Goal: Communication & Community: Answer question/provide support

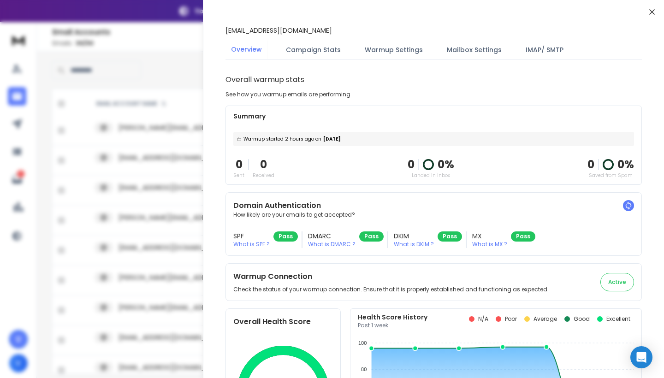
click at [653, 12] on icon "button" at bounding box center [652, 11] width 9 height 9
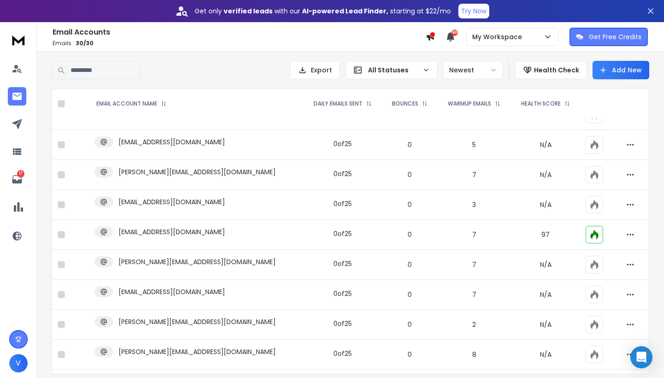
scroll to position [290, 0]
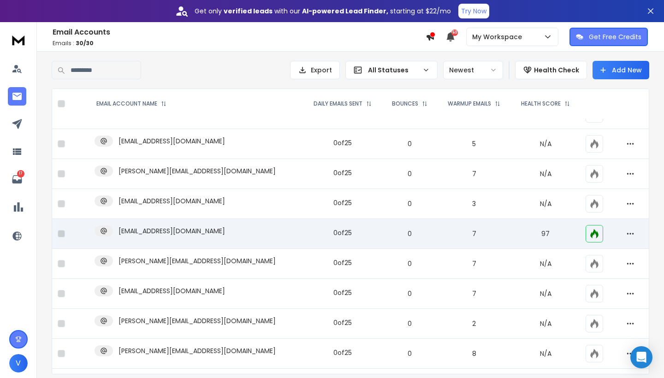
click at [189, 232] on p "[EMAIL_ADDRESS][DOMAIN_NAME]" at bounding box center [172, 230] width 107 height 9
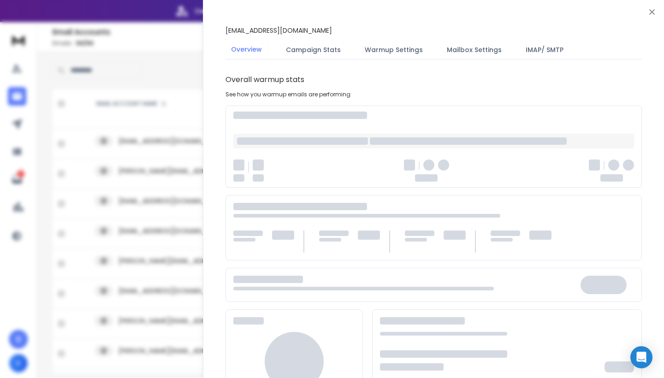
click at [298, 51] on button "Campaign Stats" at bounding box center [313, 50] width 66 height 20
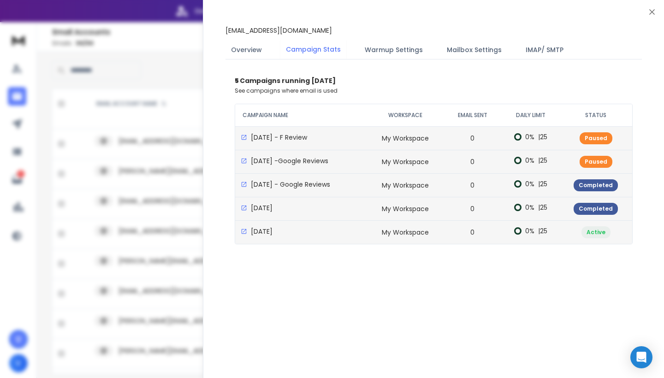
click at [246, 54] on button "Overview" at bounding box center [247, 50] width 42 height 20
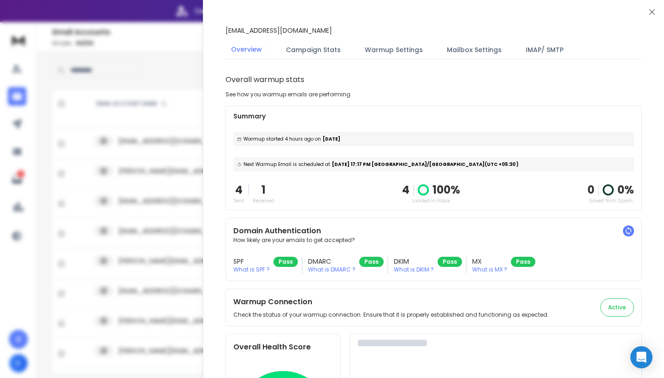
scroll to position [0, 0]
click at [178, 36] on div at bounding box center [332, 189] width 664 height 378
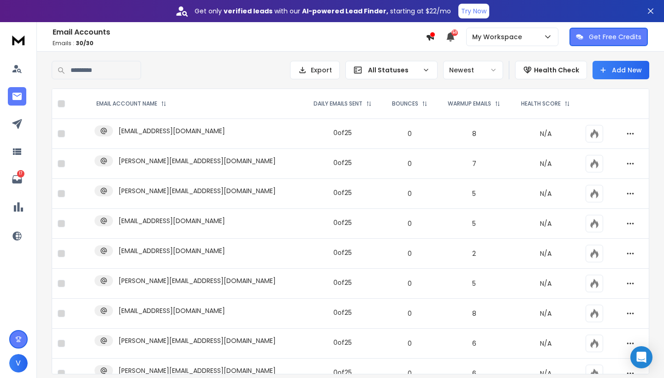
click at [289, 0] on div "Get only verified leads with our AI-powered Lead Finder, starting at $22/mo Try…" at bounding box center [332, 11] width 664 height 22
click at [15, 174] on icon at bounding box center [17, 179] width 11 height 11
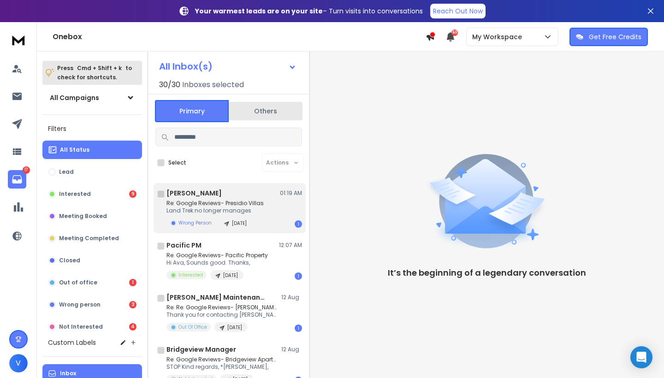
click at [235, 200] on p "Re: Google Reviews- Presidio Villas" at bounding box center [215, 203] width 97 height 7
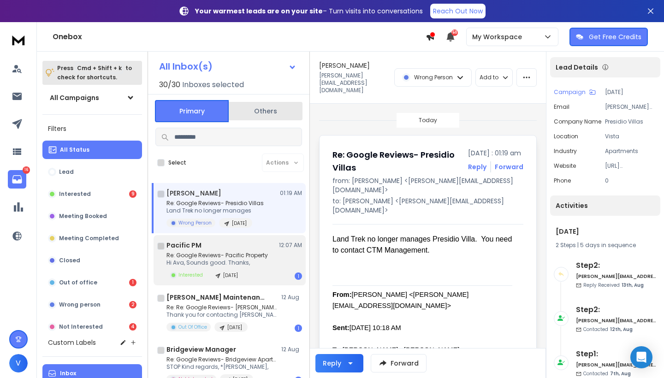
click at [250, 261] on p "Hi Ava, Sounds good. Thanks," at bounding box center [217, 262] width 101 height 7
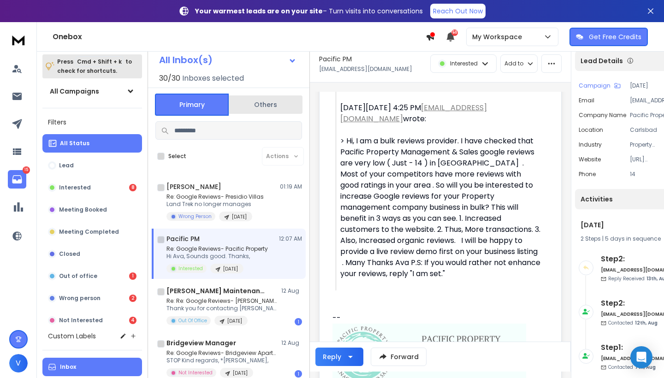
scroll to position [571, 0]
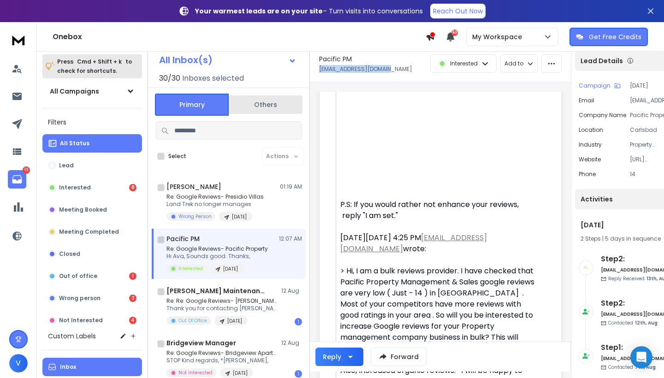
drag, startPoint x: 395, startPoint y: 63, endPoint x: 315, endPoint y: 63, distance: 79.3
click at [317, 63] on div "Pacific PM Pacific PM info@pacificpmteam.com Interested Add to Interested Add to" at bounding box center [440, 63] width 261 height 37
copy p "[EMAIL_ADDRESS][DOMAIN_NAME]"
click at [192, 125] on input at bounding box center [228, 130] width 147 height 18
paste input "**********"
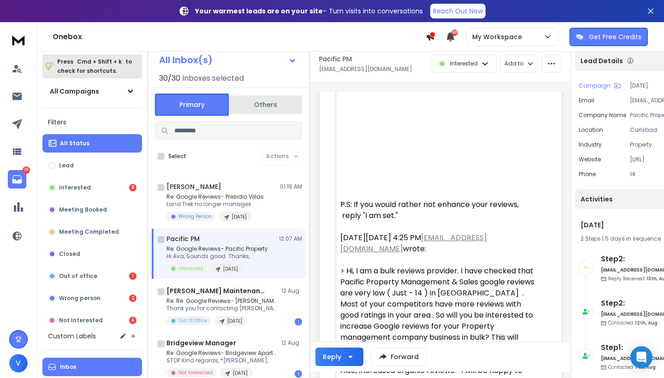
type input "**********"
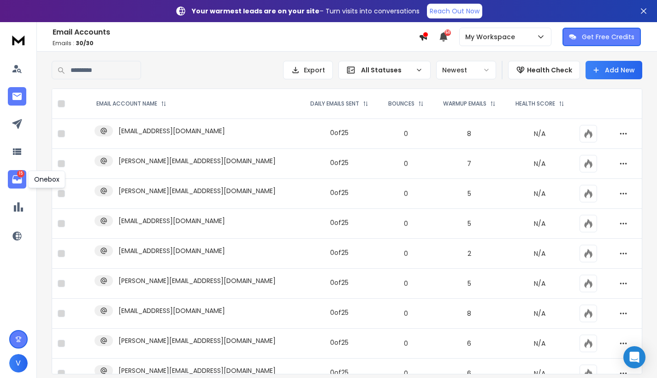
click at [19, 173] on p "15" at bounding box center [20, 173] width 7 height 7
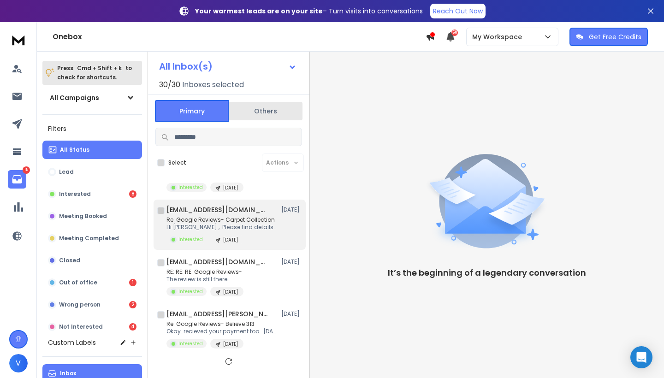
click at [256, 229] on p "Hi [PERSON_NAME] , Please find details about" at bounding box center [222, 227] width 111 height 7
click at [226, 221] on p "Re: Google Reviews- Carpet Collection" at bounding box center [222, 219] width 111 height 7
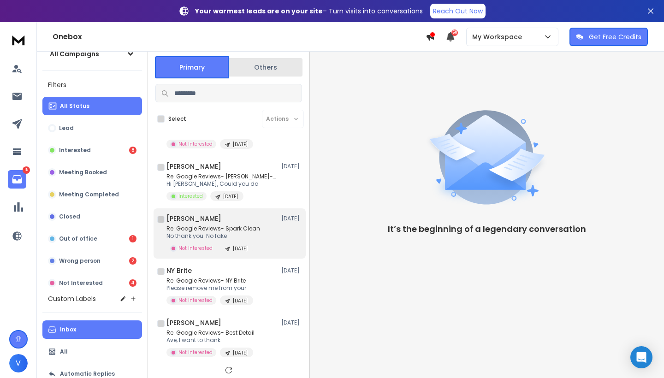
scroll to position [7592, 0]
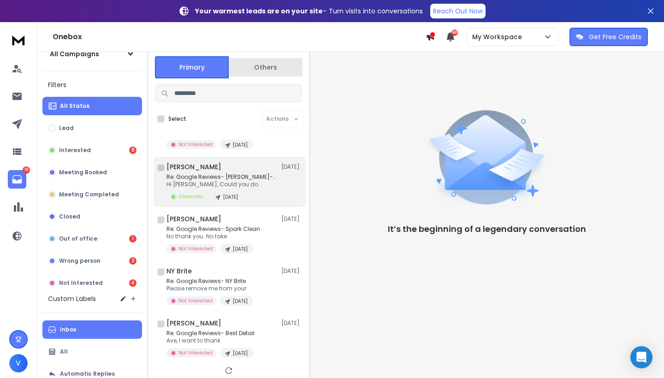
click at [254, 178] on p "Re: Google Reviews- Trang Hooser-Coldwell" at bounding box center [222, 176] width 111 height 7
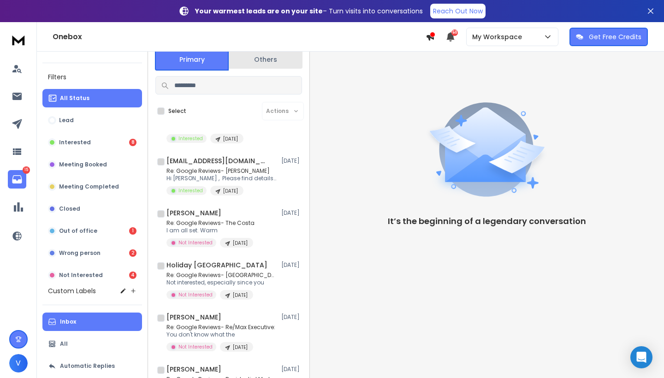
scroll to position [9309, 0]
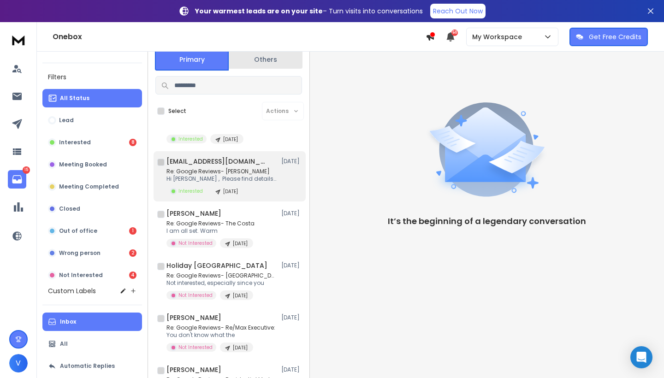
click at [257, 172] on p "Re: Google Reviews- Albert Maldonado" at bounding box center [222, 171] width 111 height 7
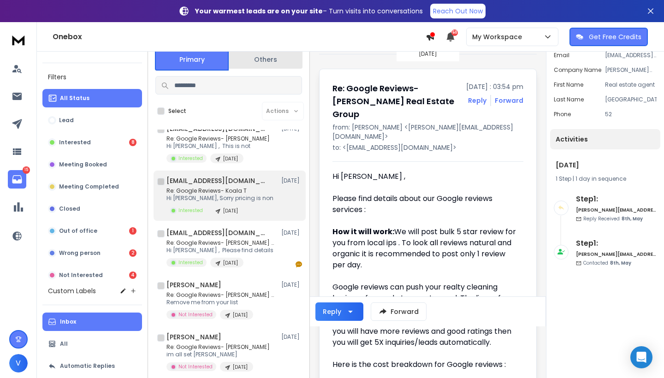
scroll to position [9916, 0]
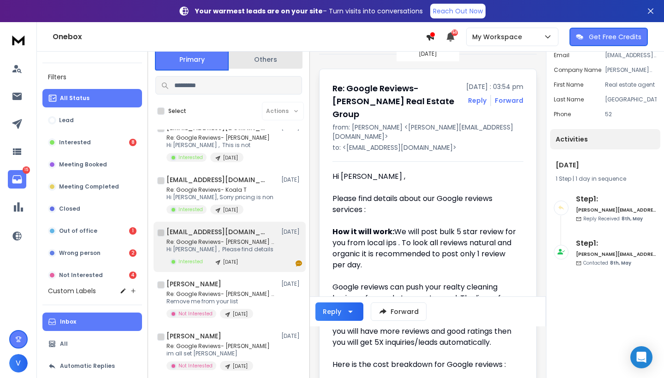
click at [242, 237] on div "austin@pearsonrealtygroup.com 07 May Re: Google Reviews- Pearson Realty Hi Aust…" at bounding box center [235, 246] width 136 height 39
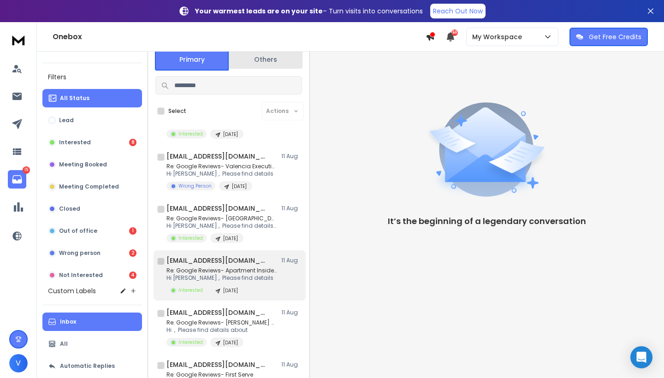
scroll to position [973, 0]
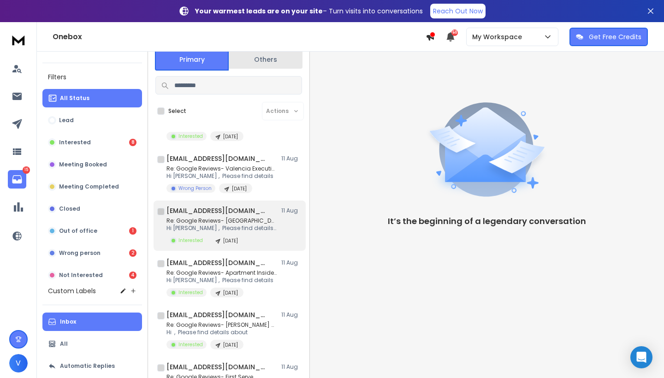
click at [247, 227] on p "Hi [PERSON_NAME] , Please find details about" at bounding box center [222, 228] width 111 height 7
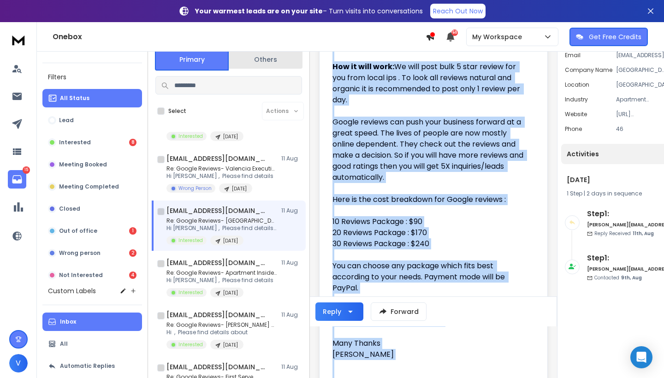
scroll to position [189, 0]
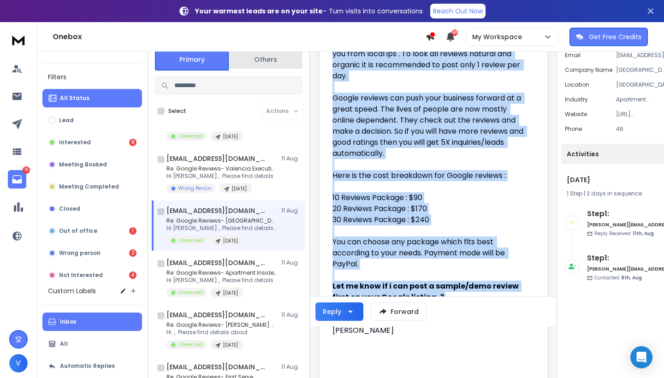
drag, startPoint x: 333, startPoint y: 155, endPoint x: 414, endPoint y: 256, distance: 130.0
copy div "Hi Zina , Please find details about our Google reviews services : How it will w…"
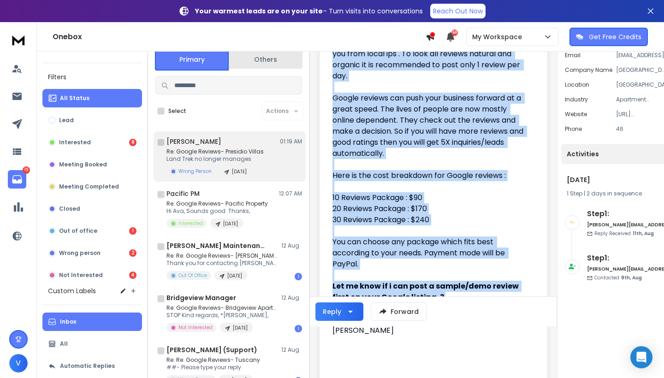
scroll to position [0, 0]
click at [229, 156] on p "Land Trek no longer manages" at bounding box center [215, 158] width 97 height 7
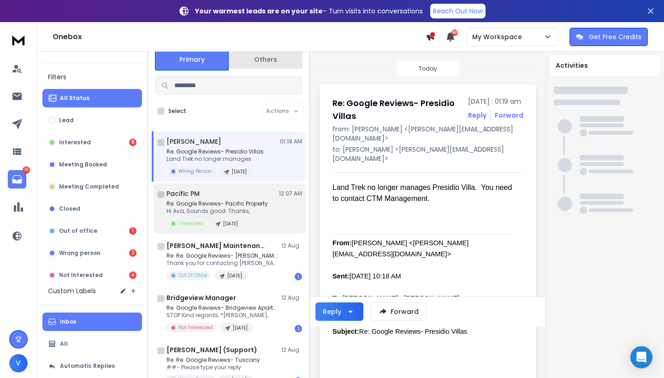
click at [244, 205] on p "Re: Google Reviews- Pacific Property" at bounding box center [217, 203] width 101 height 7
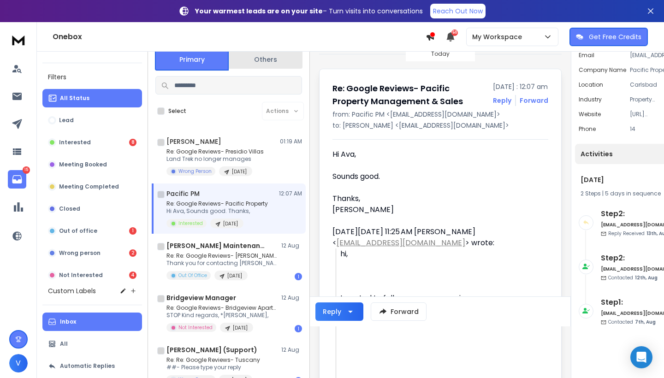
click at [327, 313] on div "Reply" at bounding box center [332, 311] width 18 height 9
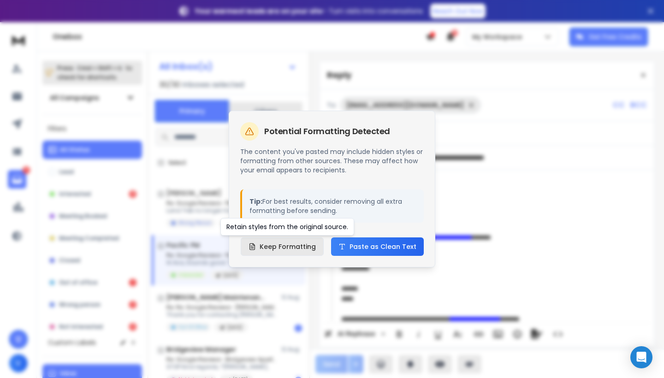
click at [286, 251] on button "Keep Formatting" at bounding box center [282, 247] width 83 height 18
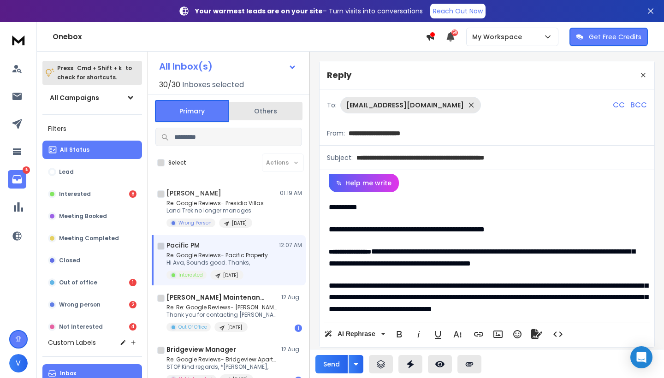
click at [352, 208] on span "*********" at bounding box center [343, 207] width 29 height 7
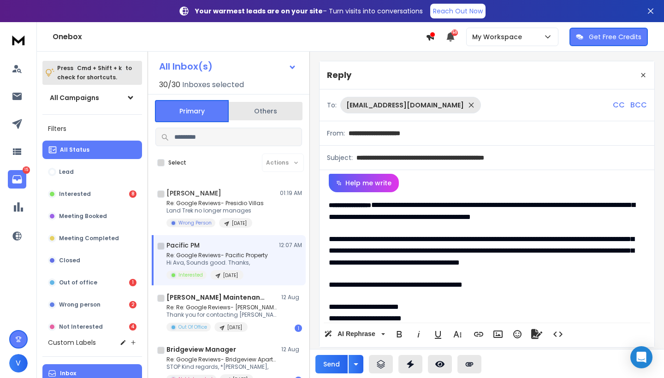
scroll to position [47, 0]
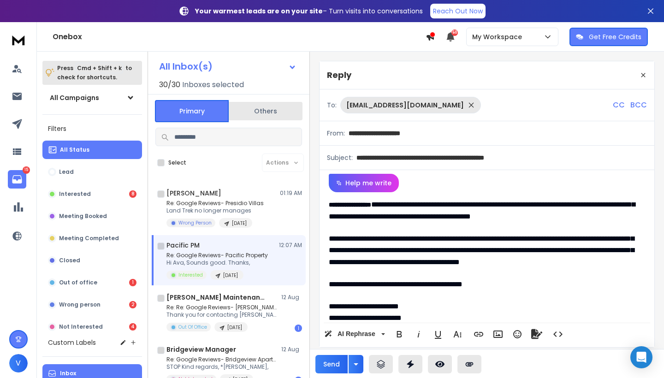
click at [441, 242] on span "**********" at bounding box center [481, 250] width 305 height 30
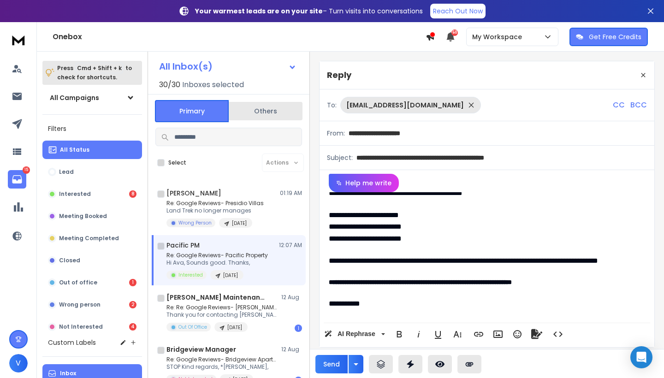
scroll to position [149, 0]
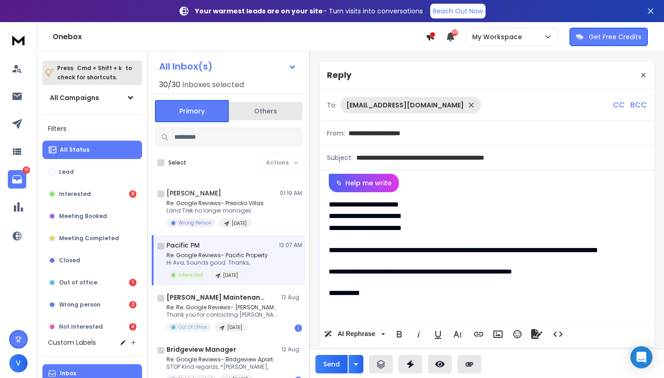
click at [399, 208] on span "**********" at bounding box center [364, 204] width 70 height 7
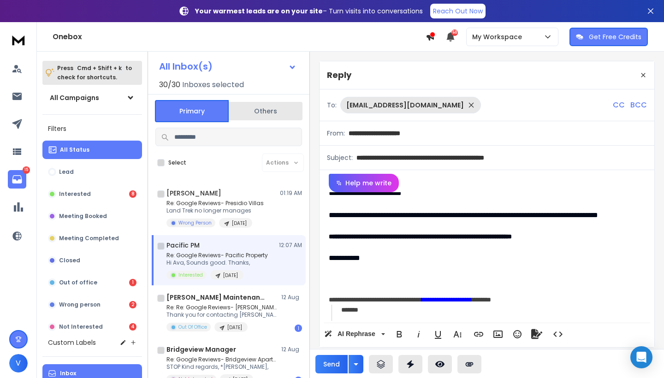
scroll to position [193, 0]
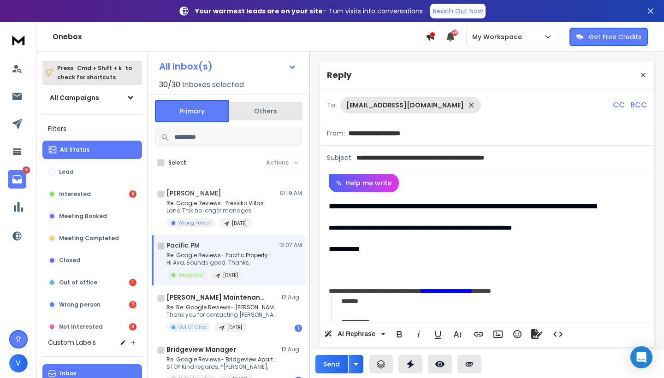
click at [364, 265] on div at bounding box center [486, 260] width 314 height 10
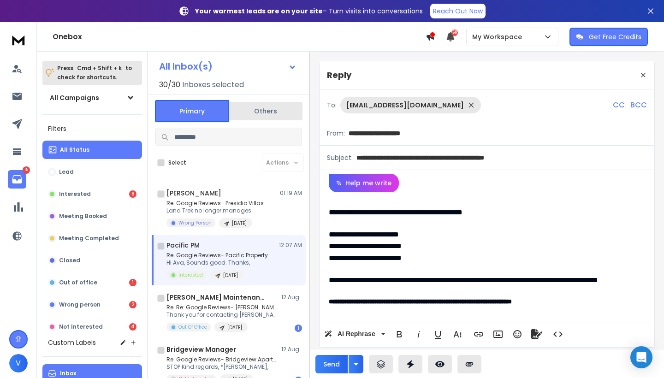
scroll to position [128, 0]
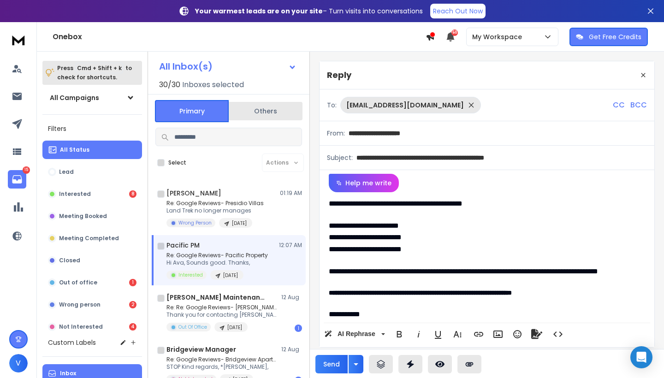
click at [327, 367] on button "Send" at bounding box center [331, 364] width 32 height 18
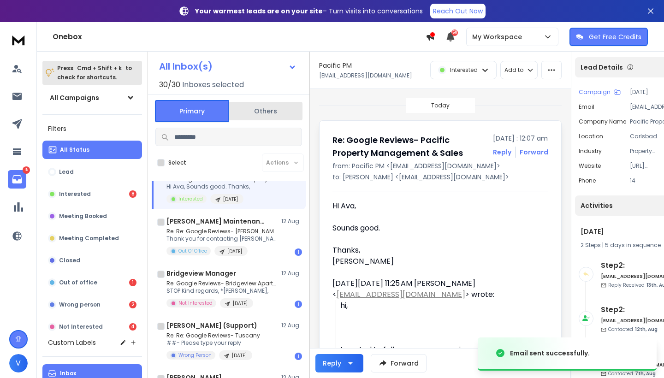
scroll to position [80, 0]
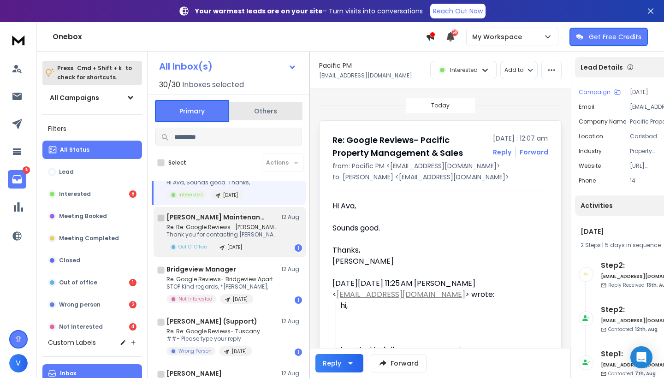
click at [249, 230] on p "Re: Re: Google Reviews- [PERSON_NAME]" at bounding box center [222, 227] width 111 height 7
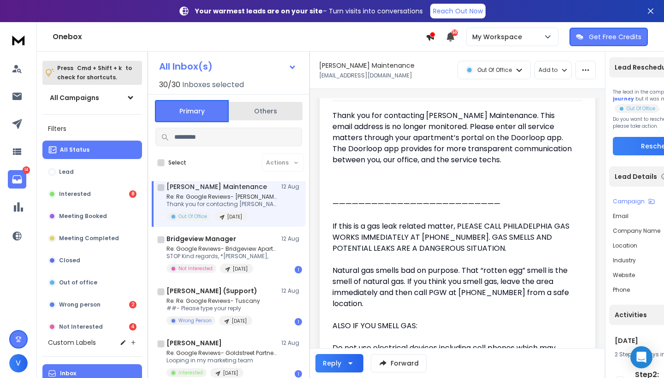
scroll to position [105, 0]
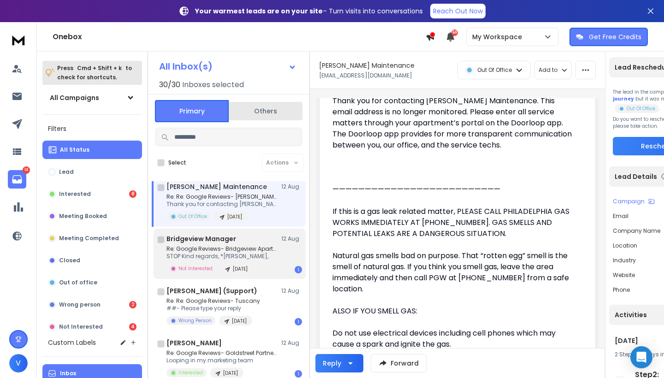
click at [260, 261] on div "Re: Google Reviews- Bridgeview Apartments STOP Kind regards, *GIONNE DOSS, Not …" at bounding box center [222, 259] width 111 height 28
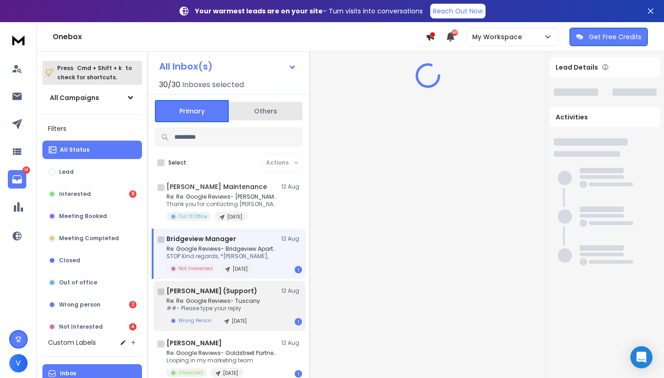
click at [229, 307] on p "##- Please type your reply" at bounding box center [214, 308] width 94 height 7
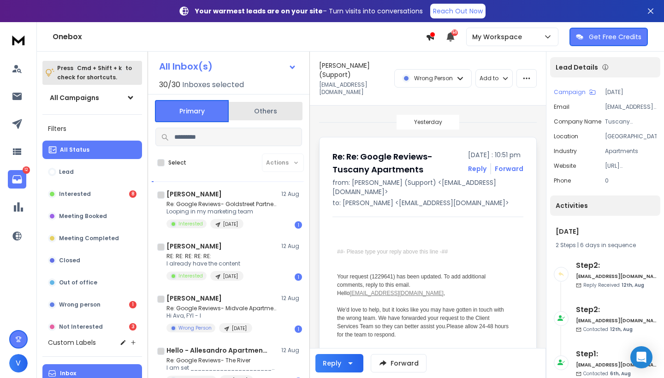
scroll to position [276, 0]
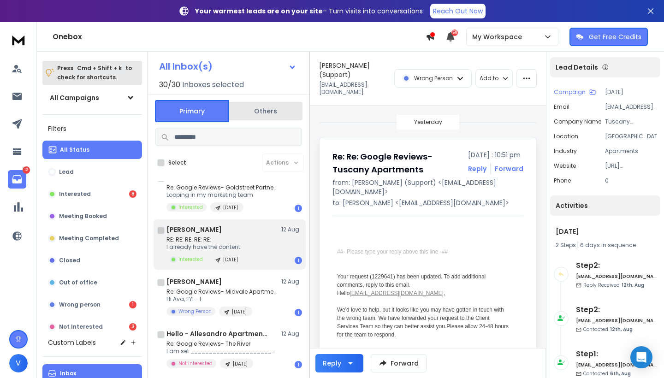
click at [236, 237] on p "RE: RE: RE: RE: RE:" at bounding box center [205, 239] width 77 height 7
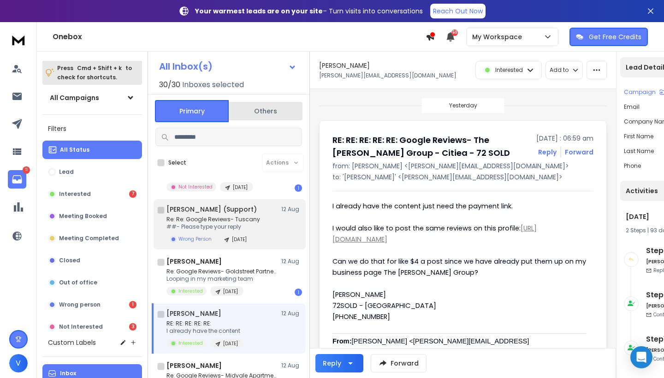
scroll to position [192, 0]
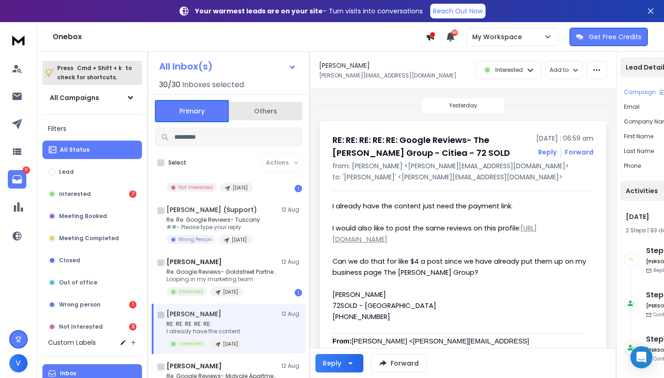
click at [232, 322] on p "RE: RE: RE: RE: RE:" at bounding box center [205, 324] width 77 height 7
click at [601, 70] on icon "button" at bounding box center [597, 70] width 8 height 8
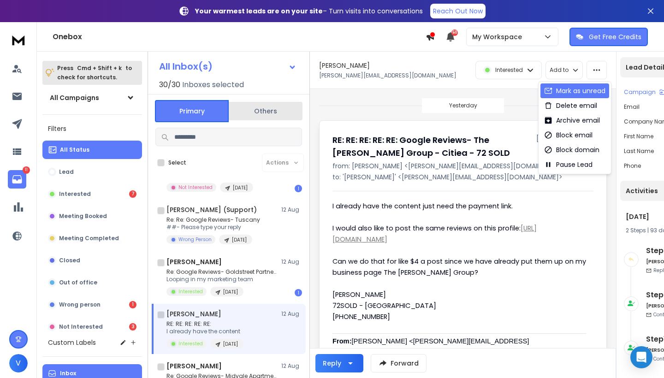
click at [589, 87] on div "Mark as unread" at bounding box center [574, 90] width 61 height 9
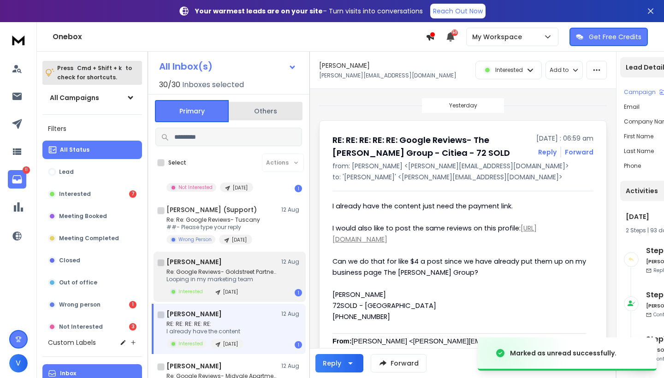
click at [226, 263] on div "David Goldberg 12 Aug" at bounding box center [235, 261] width 136 height 9
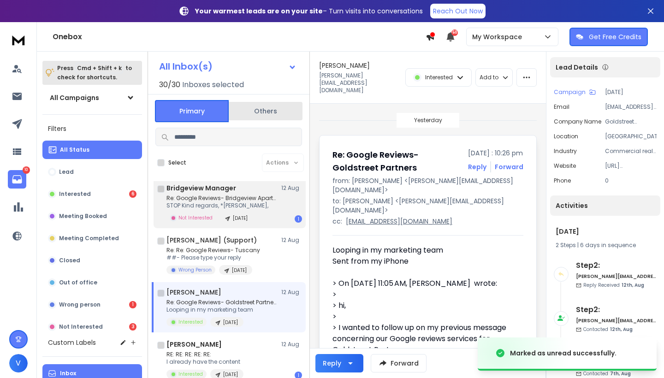
scroll to position [129, 0]
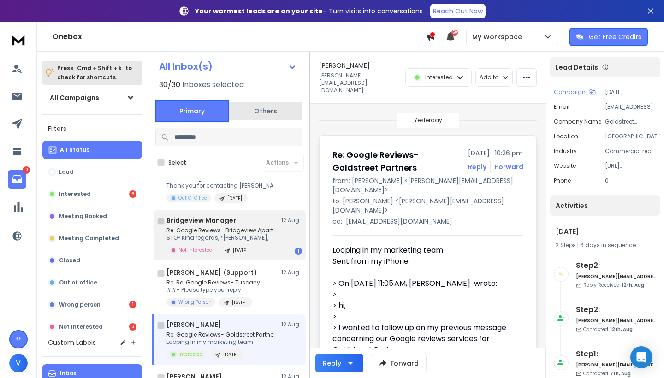
click at [234, 234] on p "Re: Google Reviews- Bridgeview Apartments" at bounding box center [222, 230] width 111 height 7
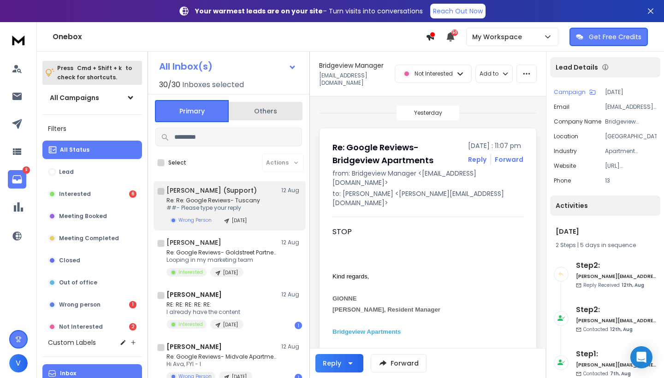
scroll to position [222, 0]
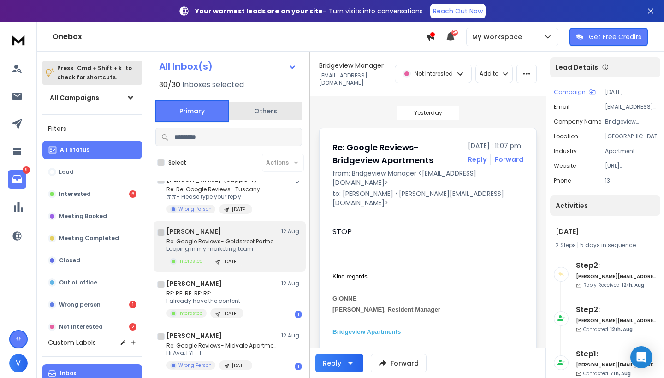
click at [258, 241] on p "Re: Google Reviews- Goldstreet Partners" at bounding box center [222, 241] width 111 height 7
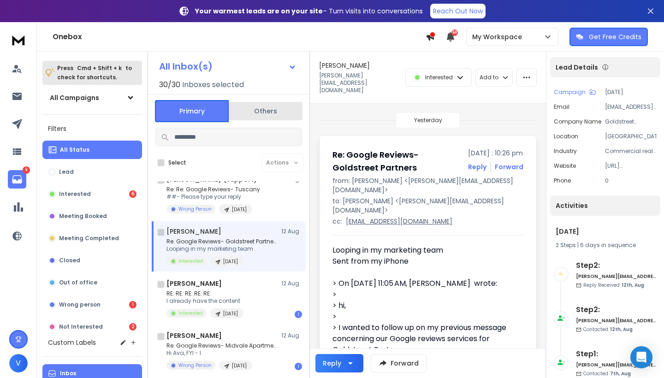
scroll to position [0, 0]
click at [353, 361] on icon "button" at bounding box center [350, 363] width 11 height 11
click at [345, 341] on p "Reply All" at bounding box center [343, 339] width 26 height 9
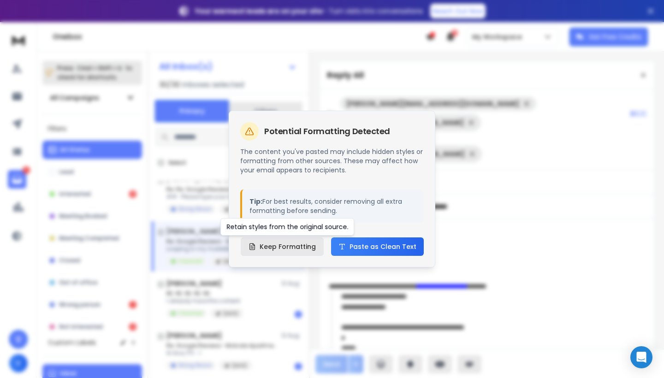
click at [303, 247] on button "Keep Formatting" at bounding box center [282, 247] width 83 height 18
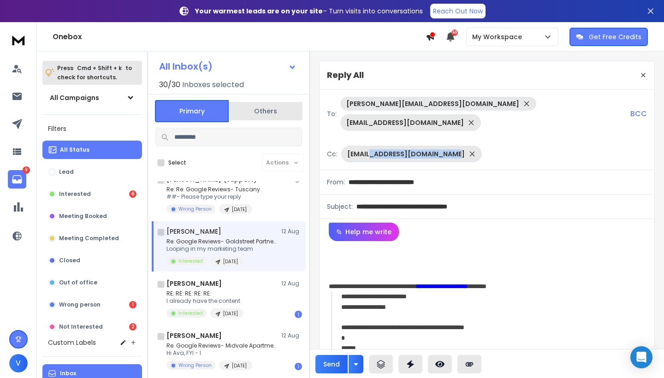
drag, startPoint x: 445, startPoint y: 154, endPoint x: 371, endPoint y: 154, distance: 74.3
click at [371, 154] on p "niles@synergyconsulting.com" at bounding box center [406, 153] width 118 height 9
copy p "synergyconsulting.com"
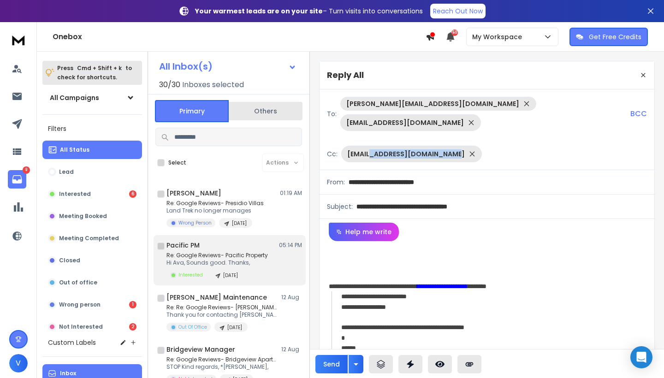
click at [247, 256] on p "Re: Google Reviews- Pacific Property" at bounding box center [217, 255] width 101 height 7
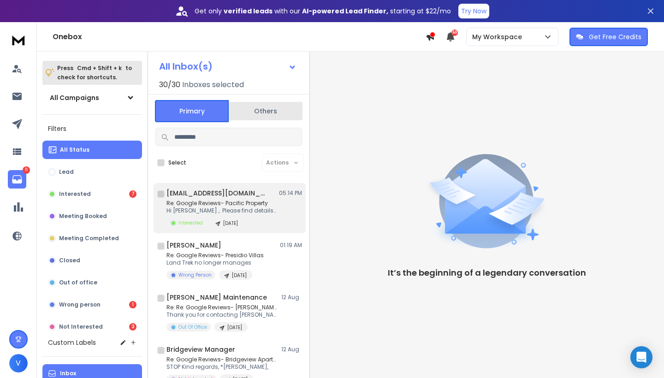
click at [238, 202] on p "Re: Google Reviews- Pacific Property" at bounding box center [222, 203] width 111 height 7
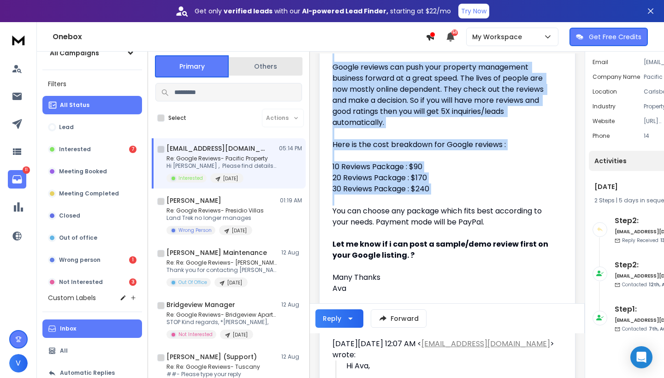
scroll to position [196, 0]
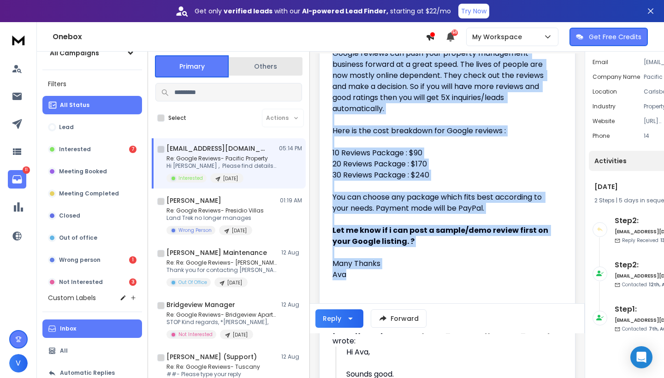
drag, startPoint x: 334, startPoint y: 204, endPoint x: 405, endPoint y: 272, distance: 97.9
copy div "Hi Steve , Please find details about our Google reviews services : How it will …"
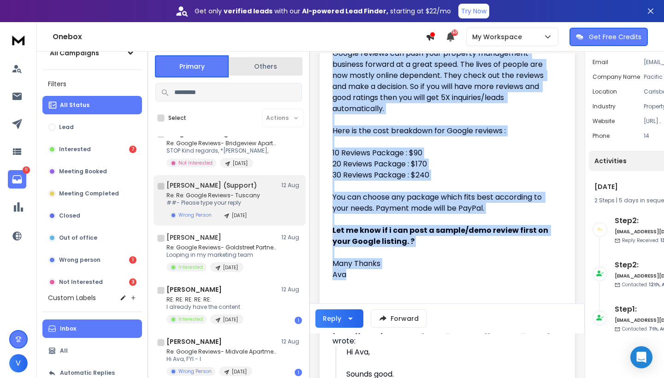
scroll to position [173, 0]
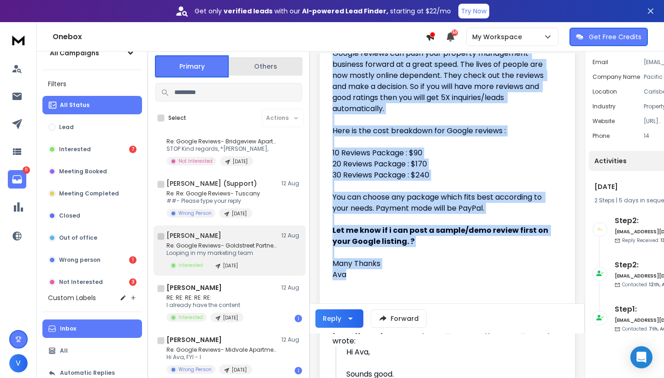
click at [218, 242] on p "Re: Google Reviews- Goldstreet Partners" at bounding box center [222, 245] width 111 height 7
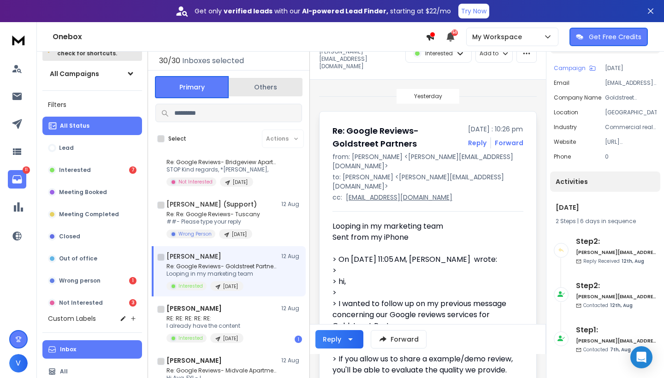
scroll to position [2, 0]
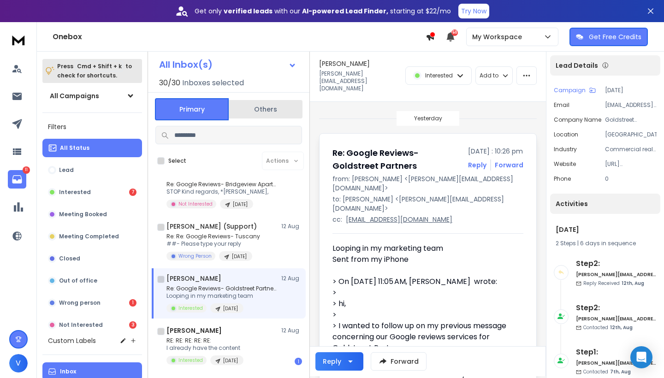
click at [469, 67] on div "Interested" at bounding box center [438, 76] width 65 height 18
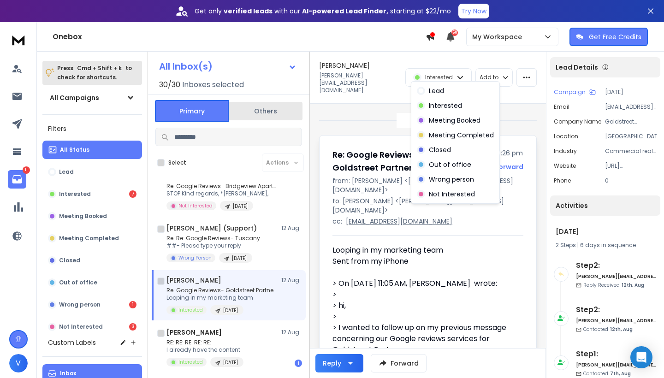
scroll to position [0, 0]
click at [450, 179] on p "Wrong person" at bounding box center [451, 179] width 45 height 9
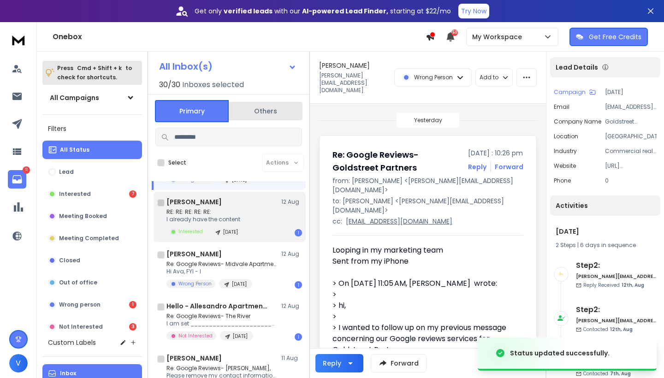
scroll to position [311, 0]
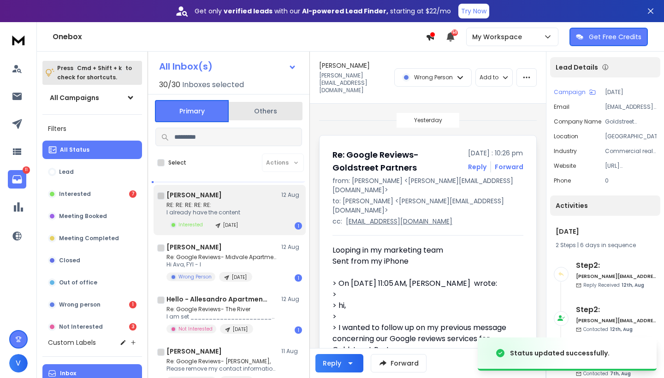
click at [258, 209] on div "RE: RE: RE: RE: RE: I already have the content Interested 28 April 1" at bounding box center [235, 216] width 136 height 28
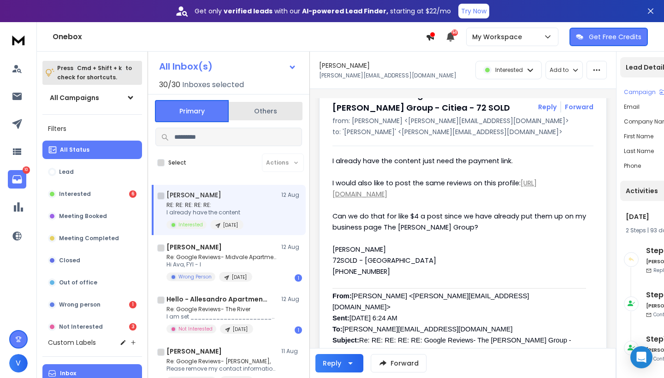
scroll to position [58, 0]
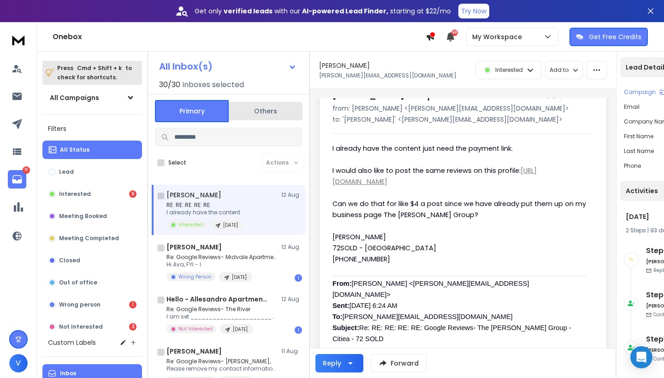
click at [327, 364] on div "Reply" at bounding box center [332, 363] width 18 height 9
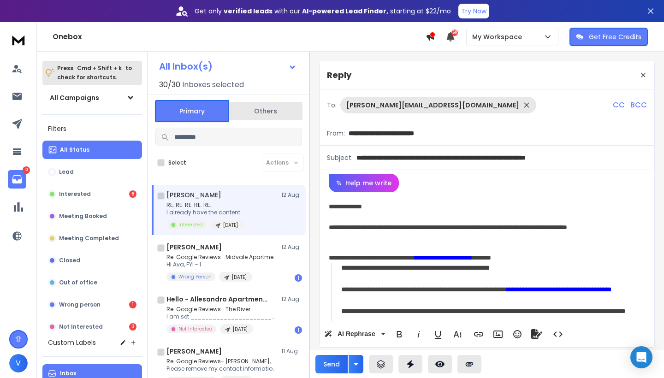
click at [545, 226] on div "**********" at bounding box center [482, 217] width 307 height 30
click at [632, 232] on div "**********" at bounding box center [482, 217] width 307 height 30
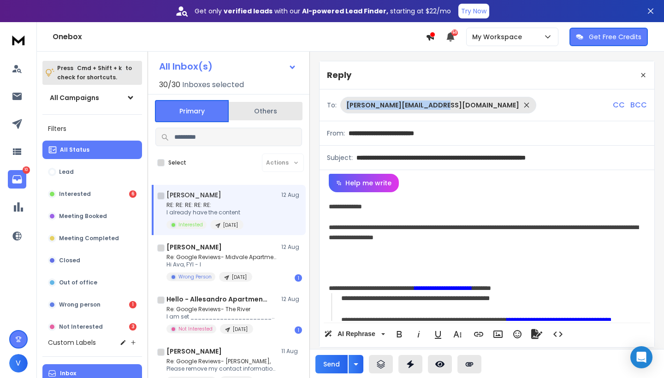
drag, startPoint x: 448, startPoint y: 105, endPoint x: 347, endPoint y: 105, distance: 101.5
click at [347, 105] on p "[PERSON_NAME][EMAIL_ADDRESS][DOMAIN_NAME]" at bounding box center [432, 105] width 173 height 9
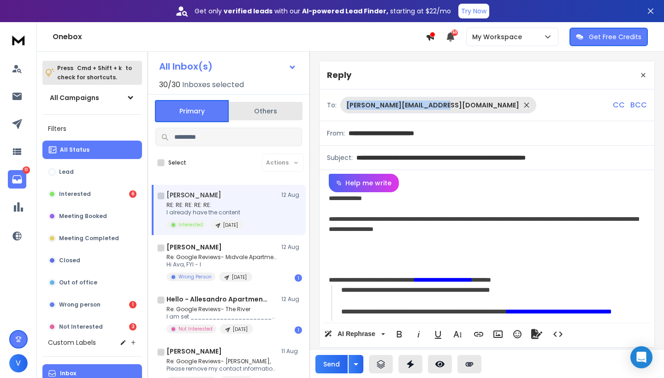
scroll to position [6, 0]
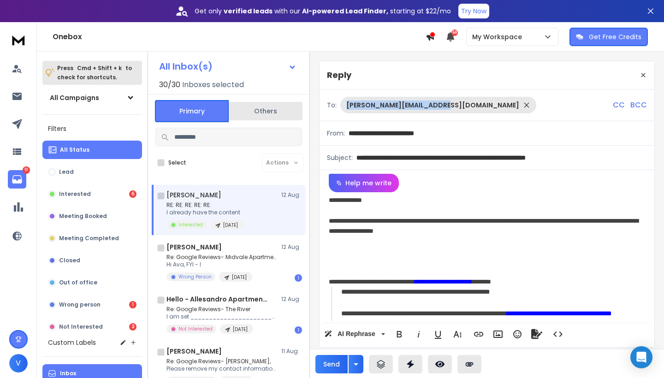
click at [462, 237] on div "**********" at bounding box center [486, 220] width 314 height 51
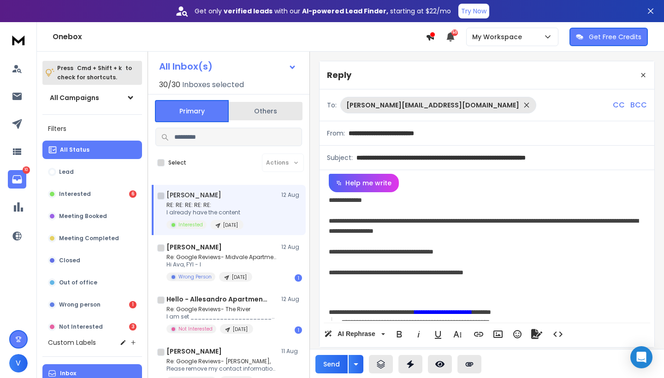
click at [425, 253] on div "**********" at bounding box center [486, 235] width 314 height 81
click at [443, 253] on div "**********" at bounding box center [486, 235] width 314 height 81
click at [522, 276] on div "**********" at bounding box center [486, 235] width 314 height 81
click at [490, 254] on div "**********" at bounding box center [486, 235] width 314 height 81
click at [482, 252] on div "**********" at bounding box center [486, 235] width 314 height 81
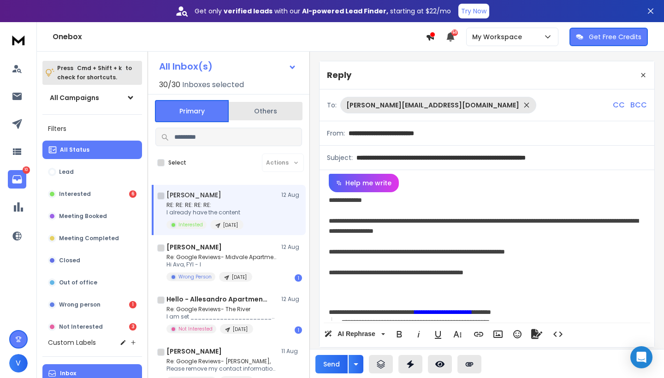
drag, startPoint x: 482, startPoint y: 252, endPoint x: 521, endPoint y: 271, distance: 42.5
click at [521, 271] on div "**********" at bounding box center [486, 235] width 314 height 81
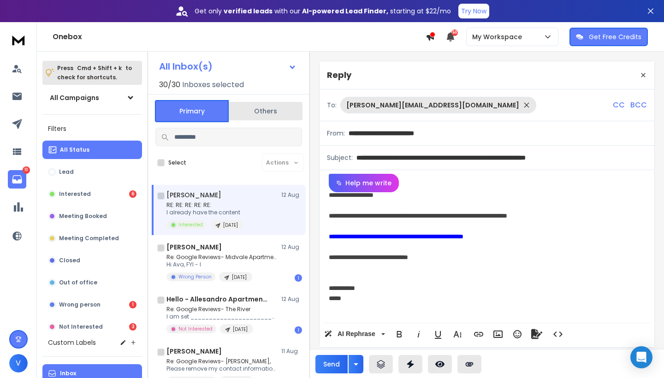
scroll to position [61, 0]
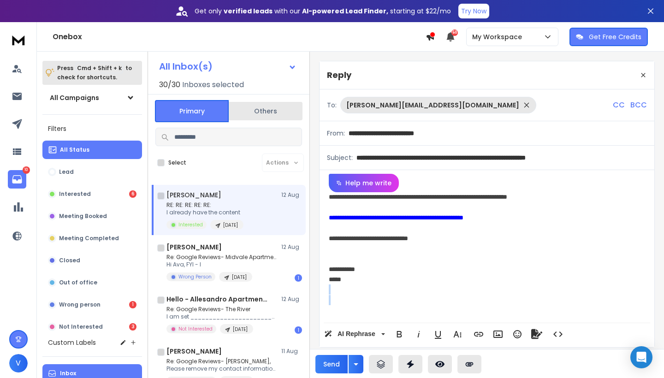
click at [328, 361] on button "Send" at bounding box center [331, 364] width 32 height 18
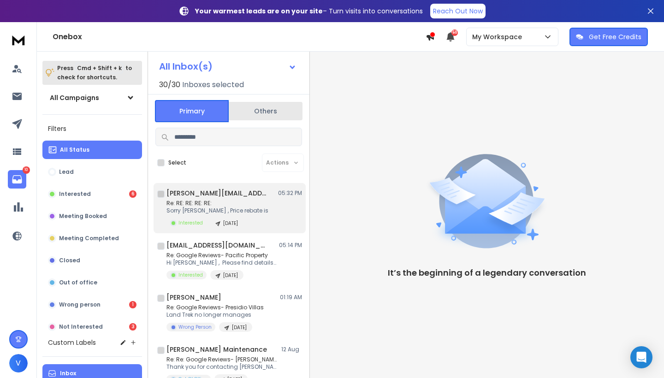
click at [221, 198] on div "[PERSON_NAME][EMAIL_ADDRESS][DOMAIN_NAME] 05:32 PM Re: RE: RE: RE: RE: Sorry [P…" at bounding box center [235, 208] width 136 height 39
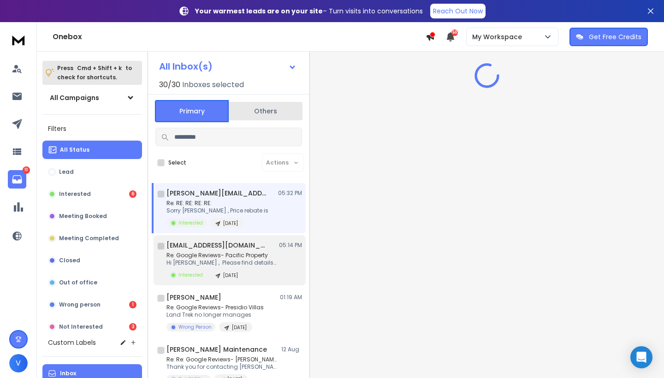
click at [232, 261] on p "Hi [PERSON_NAME] , Please find details about" at bounding box center [222, 262] width 111 height 7
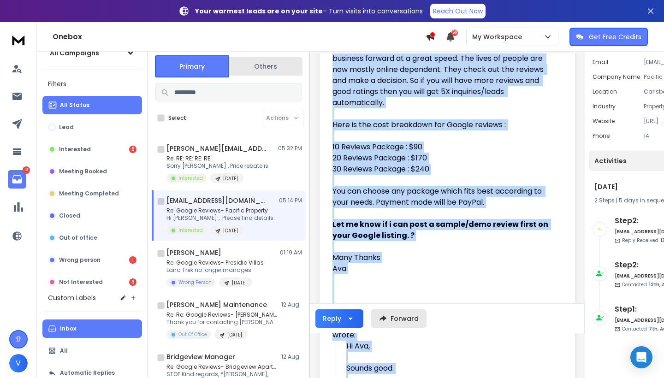
scroll to position [220, 0]
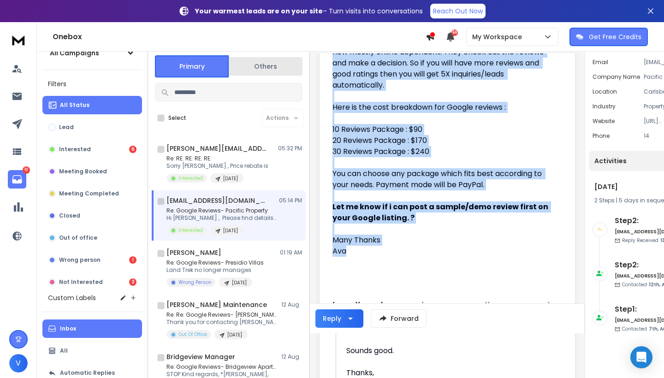
drag, startPoint x: 333, startPoint y: 205, endPoint x: 374, endPoint y: 247, distance: 58.7
copy div "Hi Steve , Please find details about our Google reviews services : How it will …"
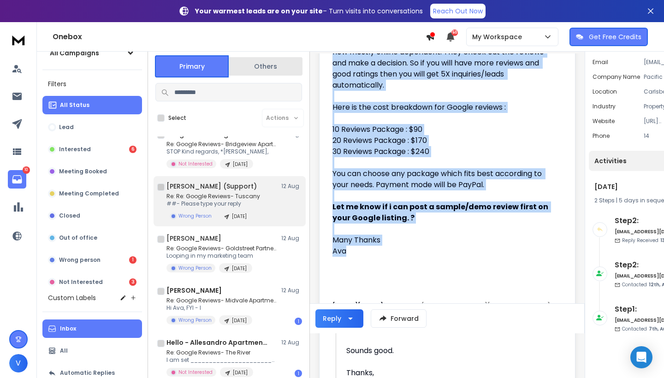
scroll to position [231, 0]
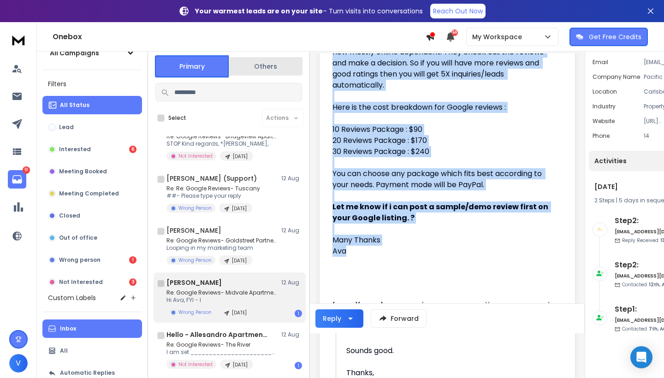
click at [218, 289] on p "Re: Google Reviews- Midvale Apartments" at bounding box center [222, 292] width 111 height 7
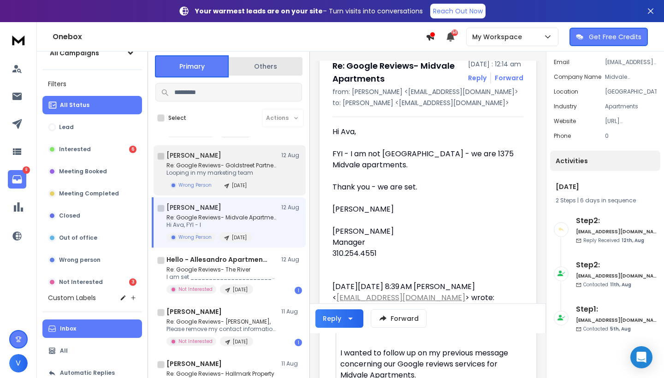
scroll to position [319, 0]
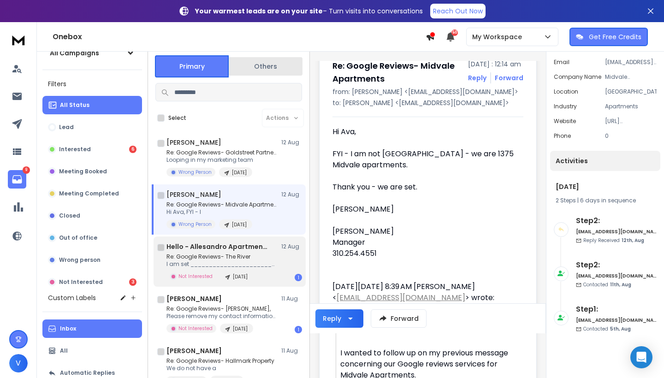
click at [222, 271] on div "Re: Google Reviews- The River I am set ________________________________ From: N…" at bounding box center [222, 267] width 111 height 28
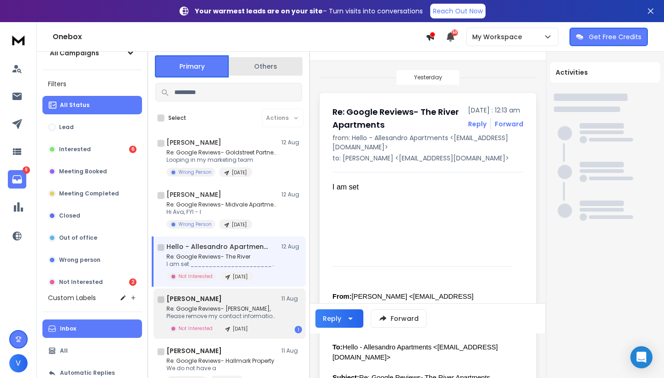
click at [216, 311] on p "Re: Google Reviews- [PERSON_NAME]," at bounding box center [222, 308] width 111 height 7
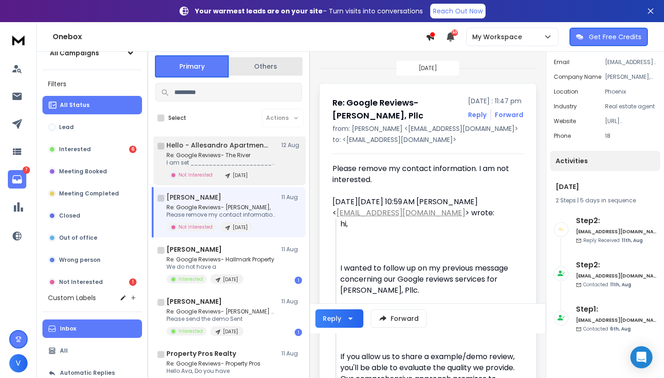
scroll to position [435, 0]
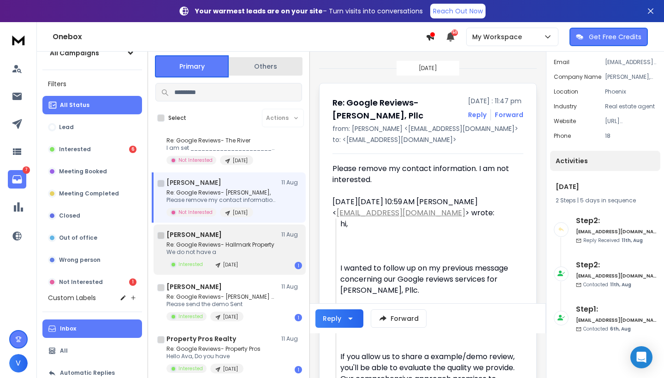
click at [210, 241] on p "Re: Google Reviews- Hallmark Property" at bounding box center [221, 244] width 108 height 7
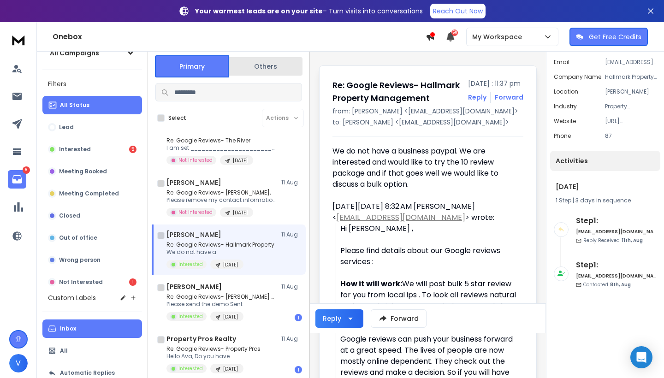
scroll to position [7, 0]
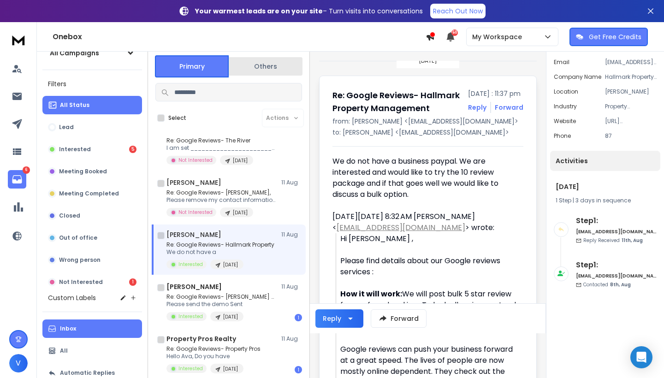
click at [325, 318] on div "Reply" at bounding box center [332, 318] width 18 height 9
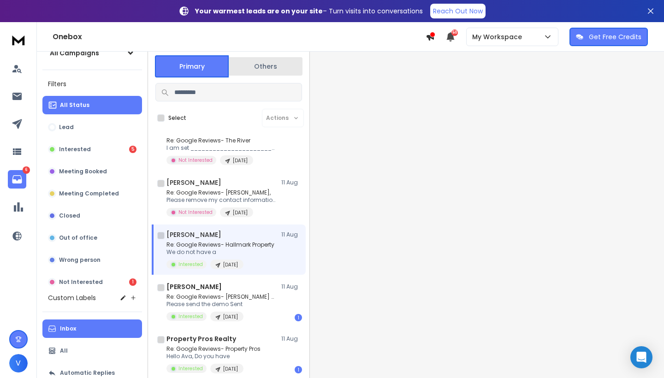
scroll to position [0, 0]
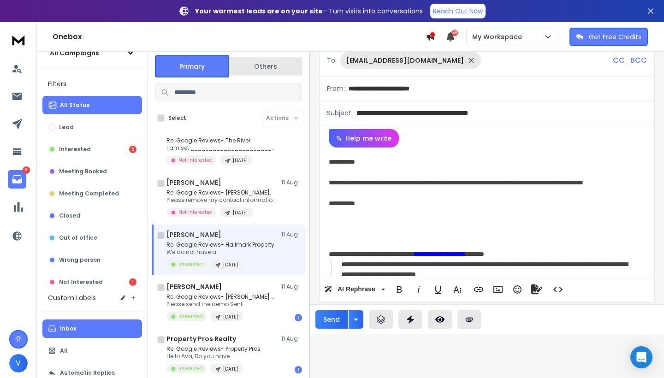
drag, startPoint x: 483, startPoint y: 184, endPoint x: 441, endPoint y: 212, distance: 50.4
click at [441, 212] on div "**********" at bounding box center [482, 192] width 307 height 51
click at [333, 193] on div "**********" at bounding box center [482, 192] width 307 height 51
click at [432, 215] on div "**********" at bounding box center [482, 192] width 307 height 51
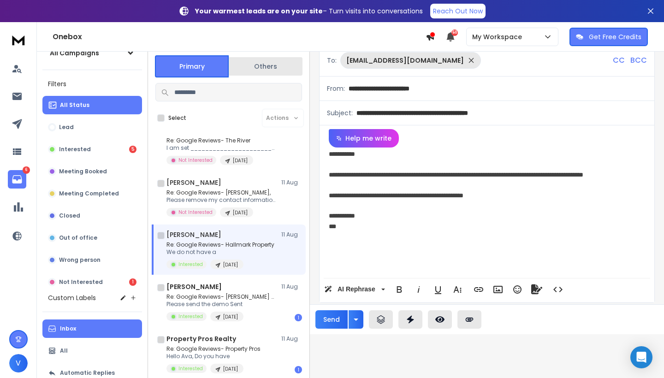
scroll to position [11, 0]
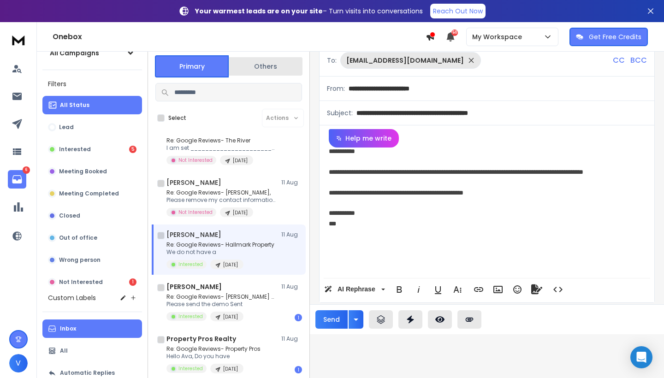
click at [330, 323] on button "Send" at bounding box center [331, 319] width 32 height 18
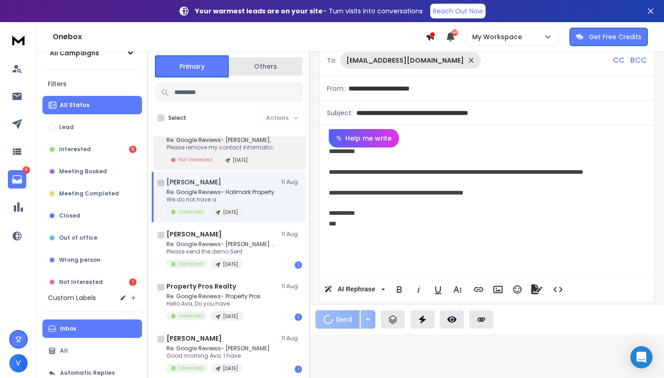
scroll to position [488, 0]
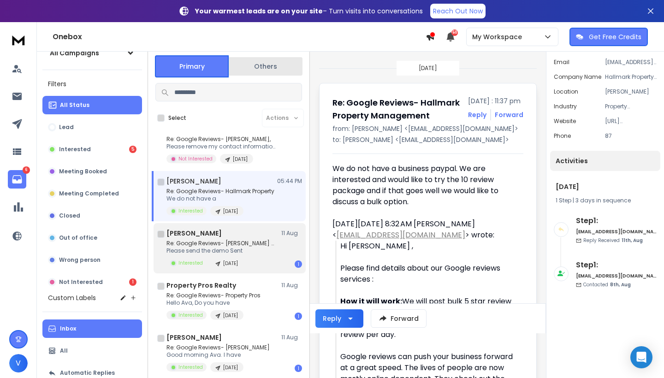
click at [219, 242] on p "Re: Google Reviews- [PERSON_NAME] Arms" at bounding box center [222, 243] width 111 height 7
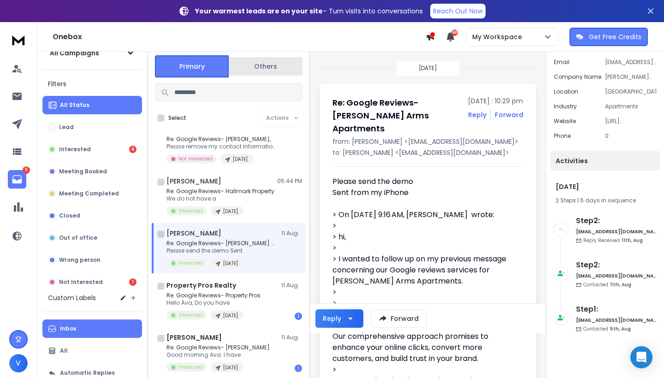
click at [333, 315] on div "Reply" at bounding box center [332, 318] width 18 height 9
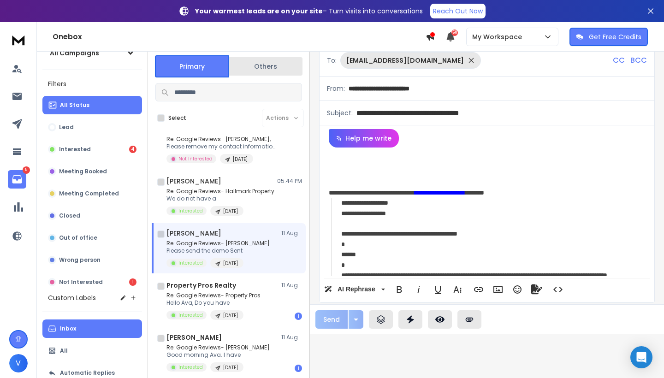
scroll to position [0, 0]
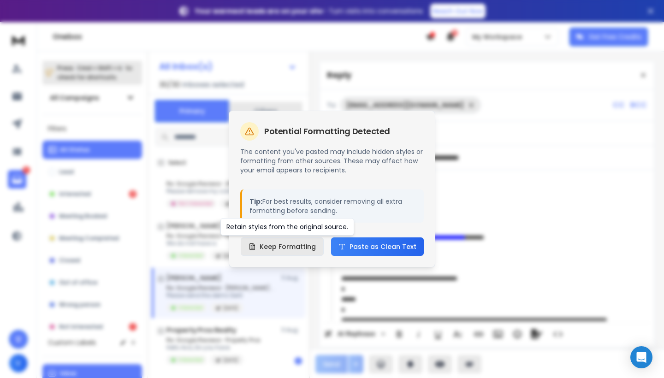
click at [272, 245] on button "Keep Formatting" at bounding box center [282, 247] width 83 height 18
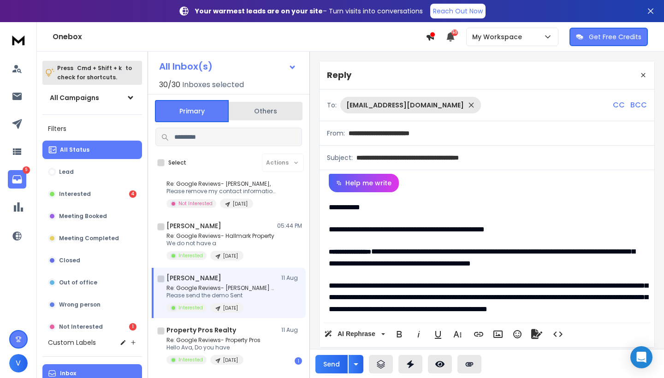
click at [358, 210] on span "**********" at bounding box center [344, 207] width 31 height 7
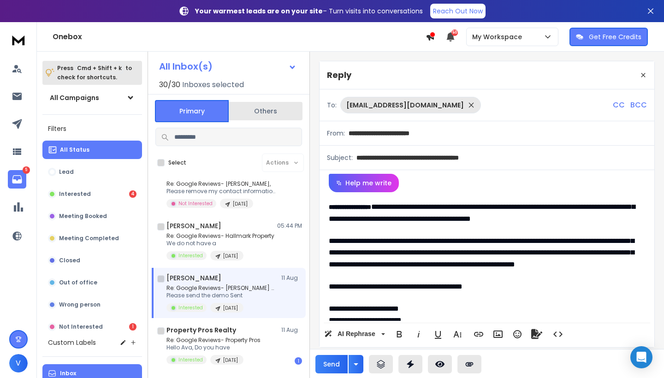
scroll to position [52, 0]
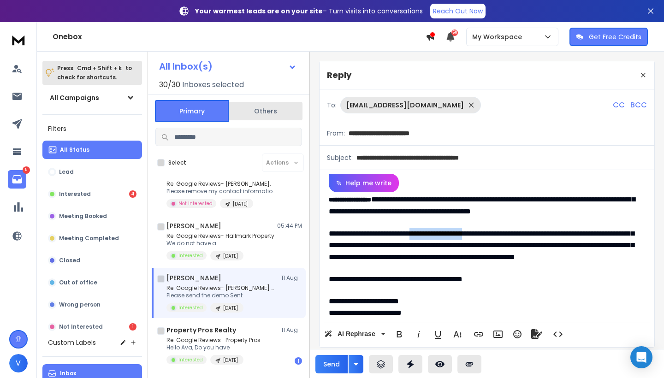
drag, startPoint x: 527, startPoint y: 230, endPoint x: 442, endPoint y: 232, distance: 84.4
click at [442, 232] on span "**********" at bounding box center [481, 245] width 305 height 30
click at [514, 238] on span "**********" at bounding box center [481, 245] width 305 height 30
click at [440, 232] on span "**********" at bounding box center [481, 245] width 305 height 30
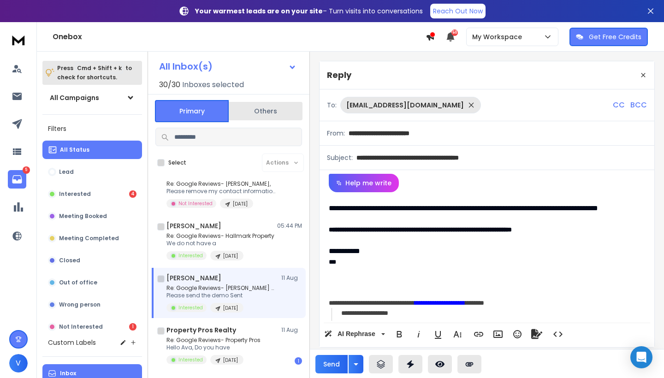
scroll to position [205, 0]
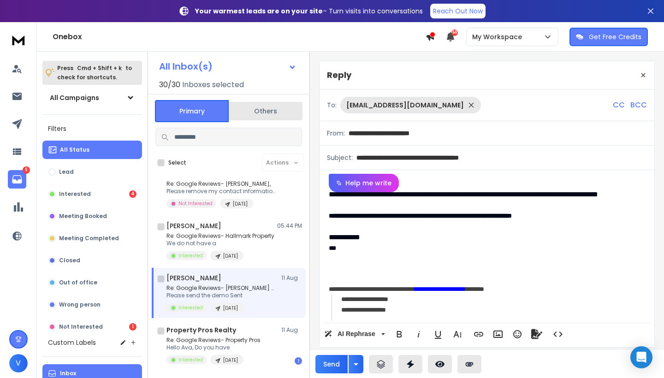
click at [331, 374] on div "Send" at bounding box center [487, 364] width 354 height 30
click at [331, 362] on button "Send" at bounding box center [331, 364] width 32 height 18
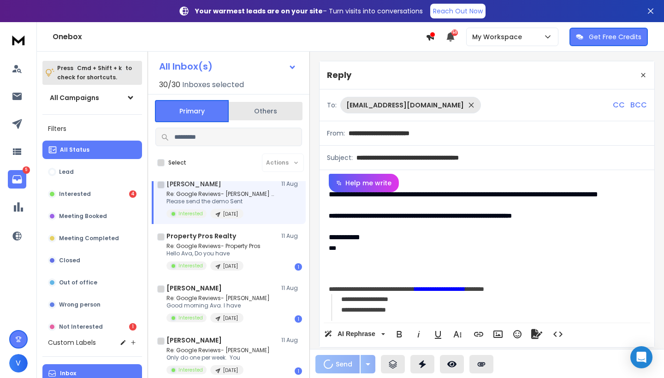
scroll to position [583, 0]
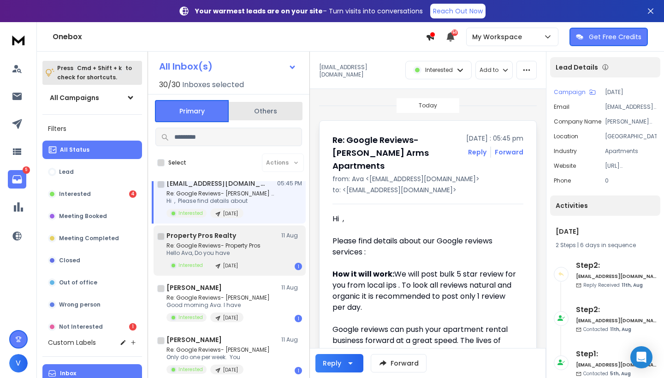
click at [230, 248] on p "Re: Google Reviews- Property Pros" at bounding box center [214, 245] width 94 height 7
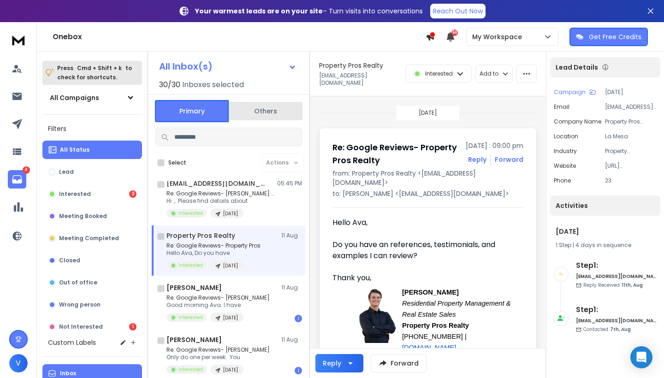
scroll to position [0, 0]
click at [328, 362] on div "Reply" at bounding box center [332, 363] width 18 height 9
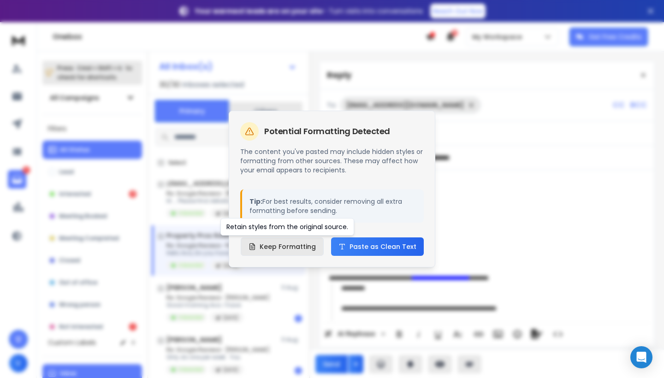
click at [298, 244] on button "Keep Formatting" at bounding box center [282, 247] width 83 height 18
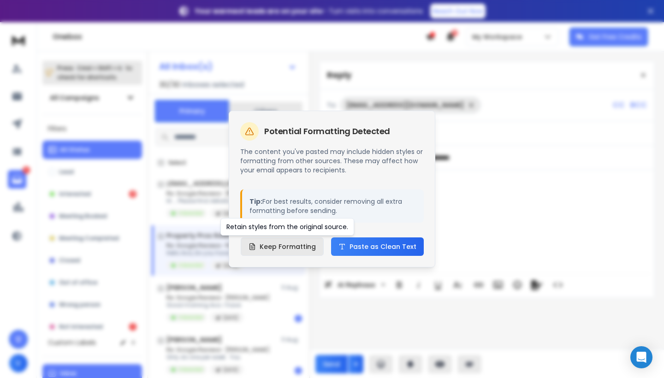
click at [285, 246] on button "Keep Formatting" at bounding box center [282, 247] width 83 height 18
click at [310, 243] on button "Keep Formatting" at bounding box center [282, 247] width 83 height 18
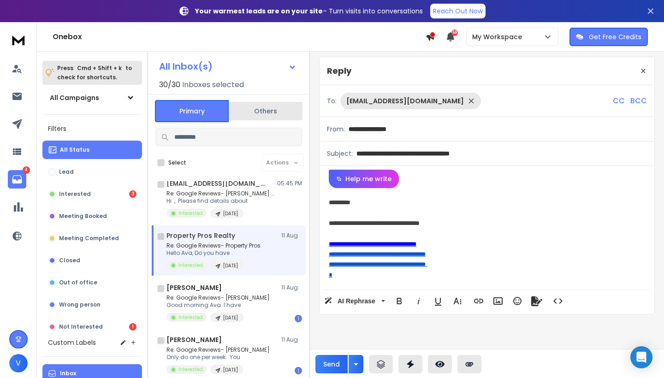
scroll to position [6, 0]
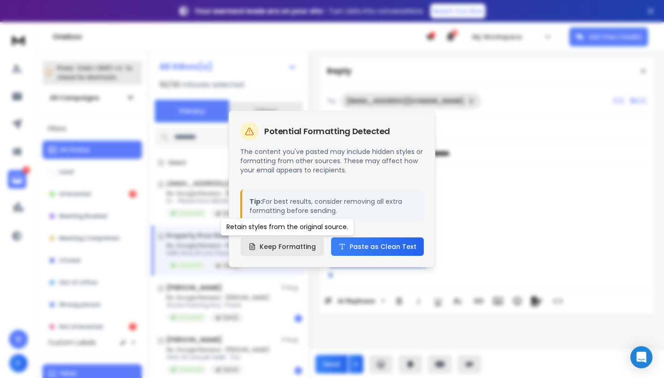
click at [296, 246] on button "Keep Formatting" at bounding box center [282, 247] width 83 height 18
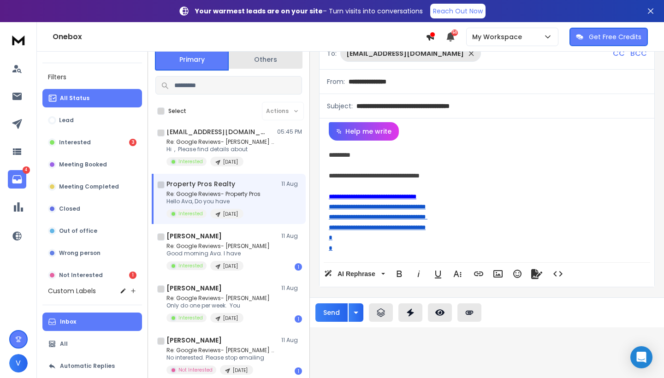
scroll to position [52, 0]
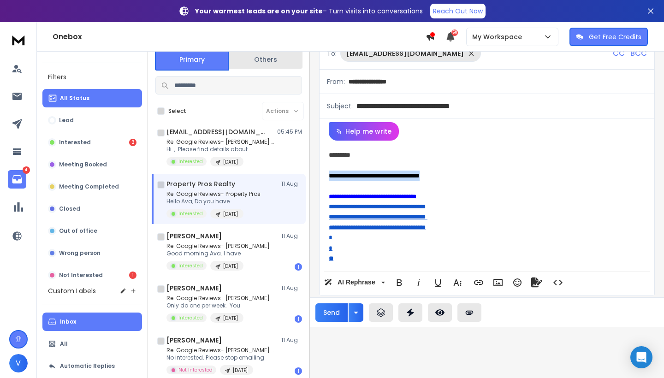
drag, startPoint x: 447, startPoint y: 174, endPoint x: 319, endPoint y: 178, distance: 128.3
click at [319, 178] on div "**********" at bounding box center [487, 205] width 354 height 411
copy div "**********"
click at [357, 262] on div "**********" at bounding box center [482, 206] width 307 height 112
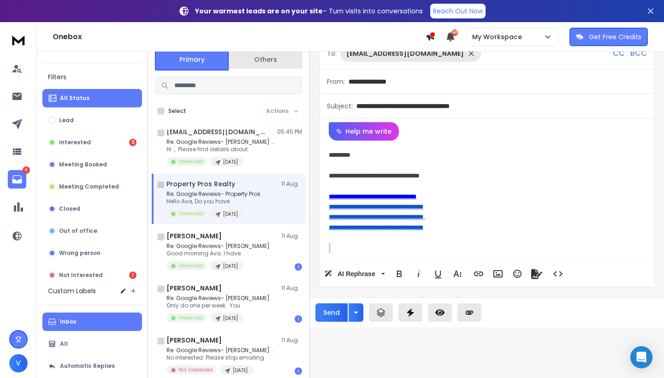
scroll to position [0, 0]
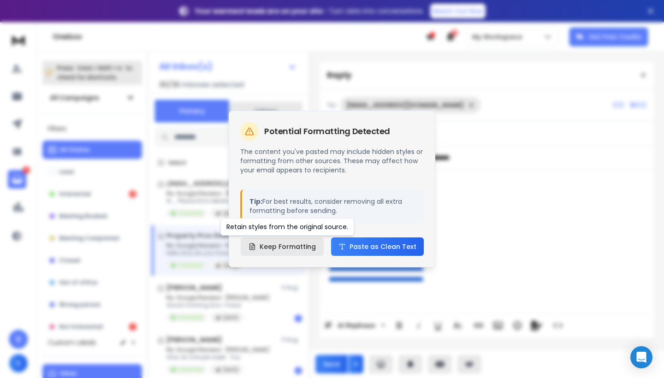
click at [303, 245] on button "Keep Formatting" at bounding box center [282, 247] width 83 height 18
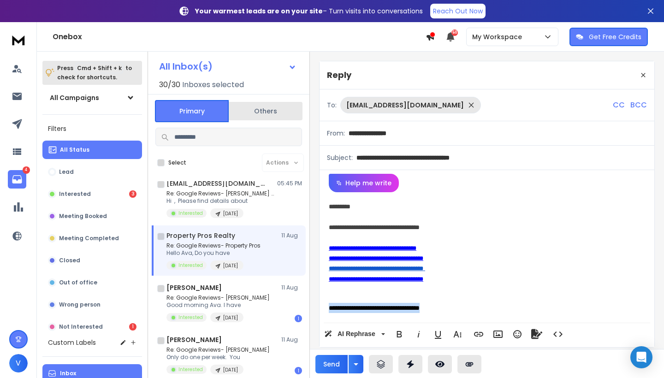
drag, startPoint x: 445, startPoint y: 311, endPoint x: 322, endPoint y: 309, distance: 123.2
click at [322, 309] on div "**********" at bounding box center [486, 256] width 332 height 129
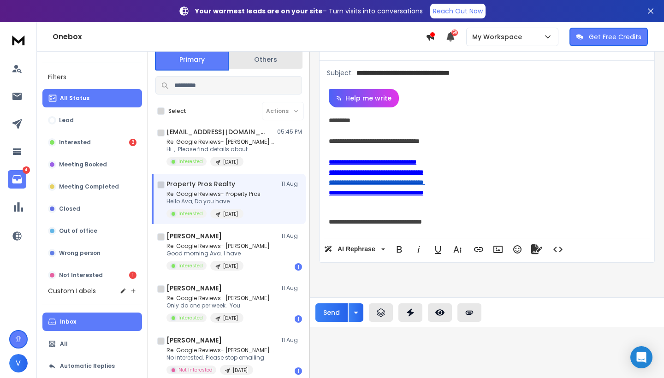
scroll to position [52, 0]
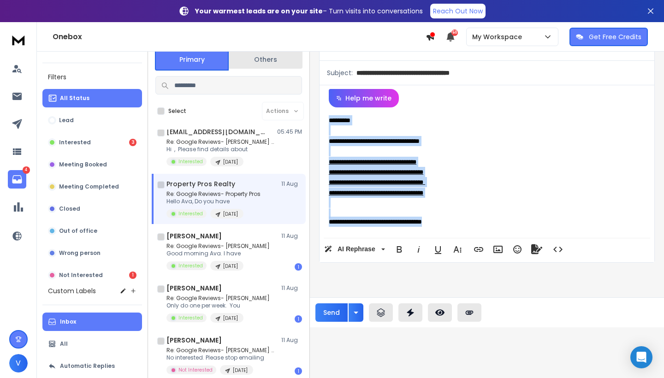
drag, startPoint x: 454, startPoint y: 220, endPoint x: 327, endPoint y: 116, distance: 163.6
click at [327, 116] on div "**********" at bounding box center [486, 171] width 332 height 129
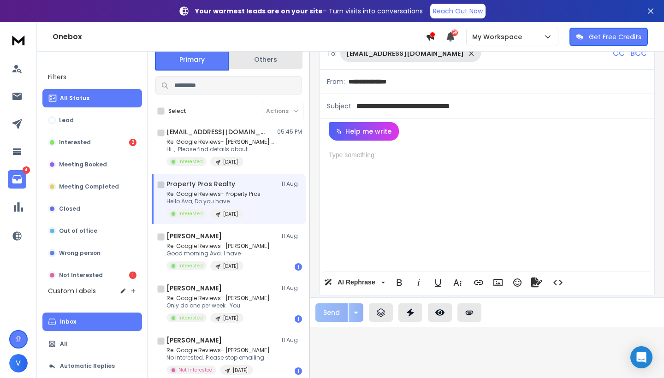
scroll to position [0, 0]
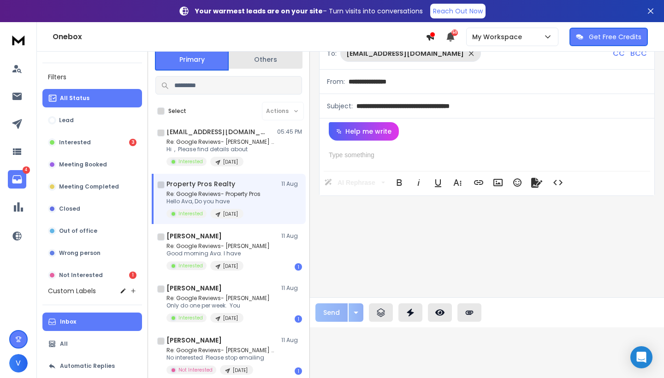
click at [224, 202] on p "Hello Ava, Do you have" at bounding box center [214, 201] width 94 height 7
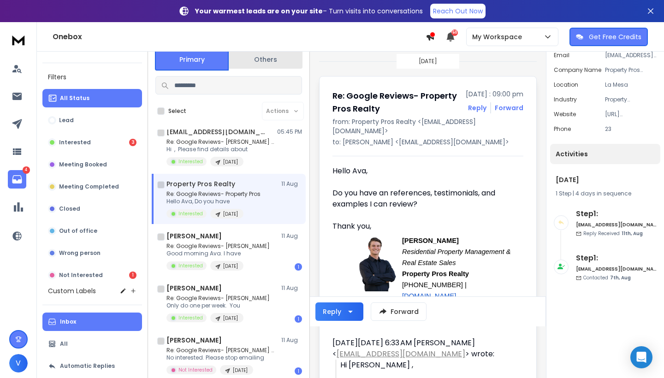
click at [487, 103] on button "Reply" at bounding box center [477, 107] width 18 height 9
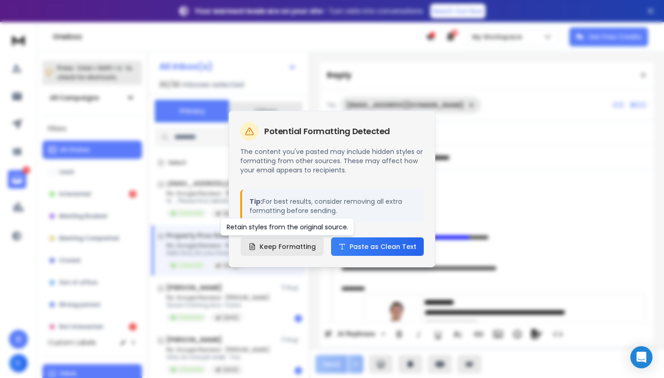
click at [282, 242] on button "Keep Formatting" at bounding box center [282, 247] width 83 height 18
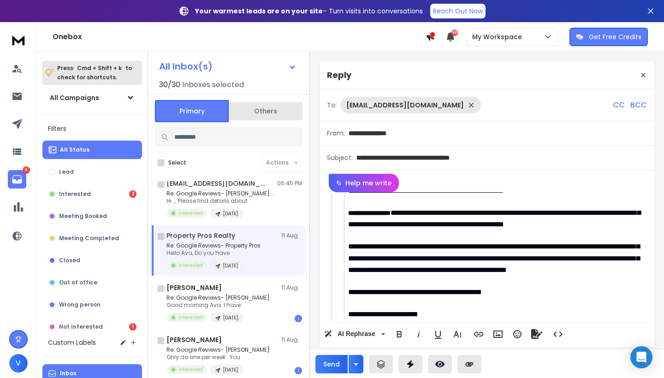
scroll to position [341, 0]
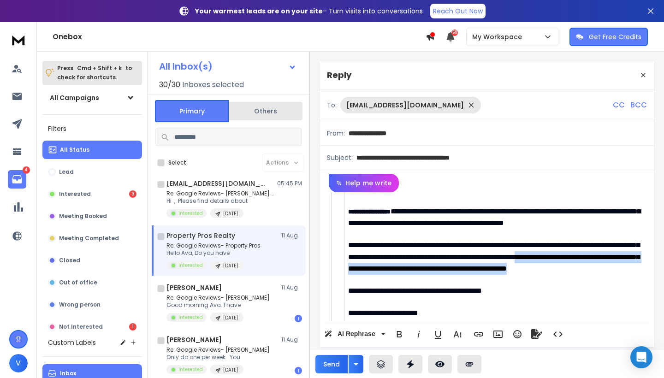
drag, startPoint x: 412, startPoint y: 267, endPoint x: 499, endPoint y: 277, distance: 87.2
click at [499, 275] on div "**********" at bounding box center [495, 257] width 294 height 36
copy span "**********"
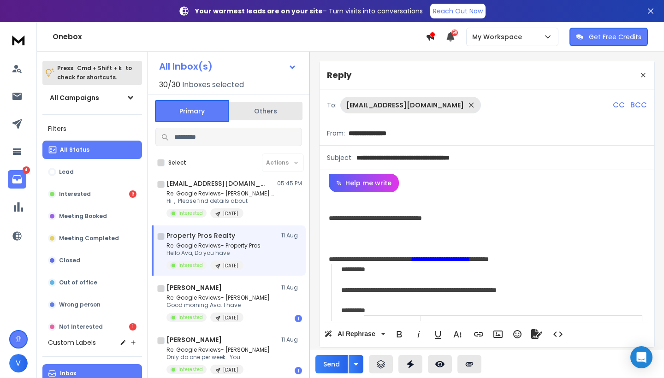
scroll to position [75, 0]
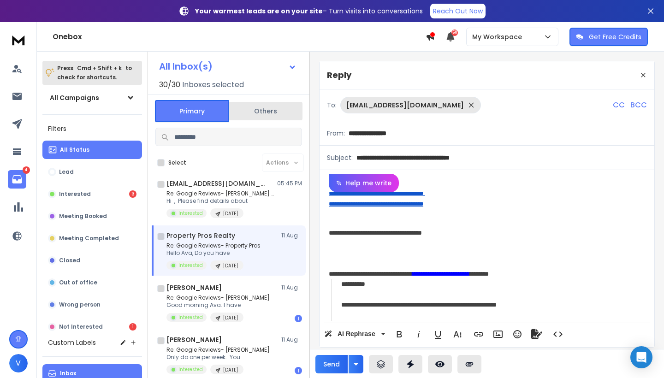
click at [468, 232] on div "**********" at bounding box center [482, 233] width 307 height 10
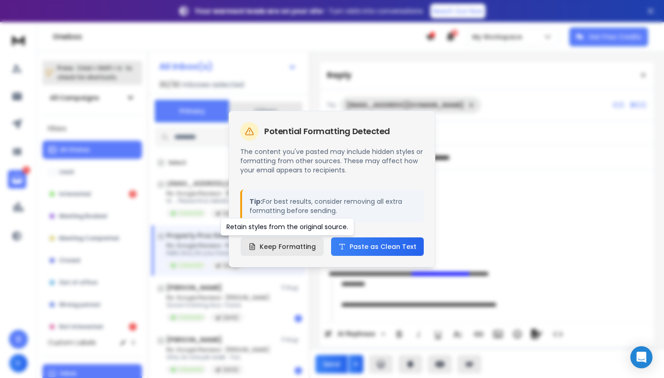
click at [302, 243] on button "Keep Formatting" at bounding box center [282, 247] width 83 height 18
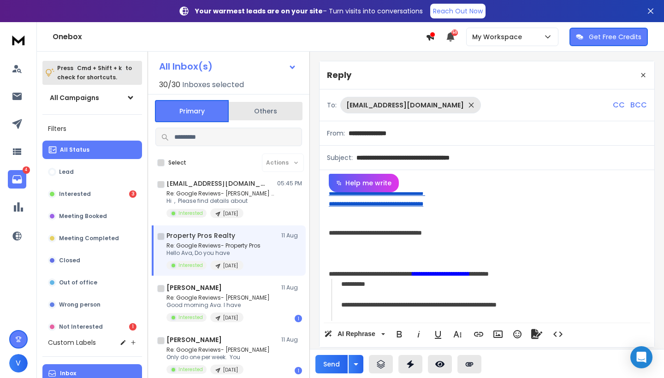
click at [456, 237] on div "**********" at bounding box center [482, 233] width 307 height 10
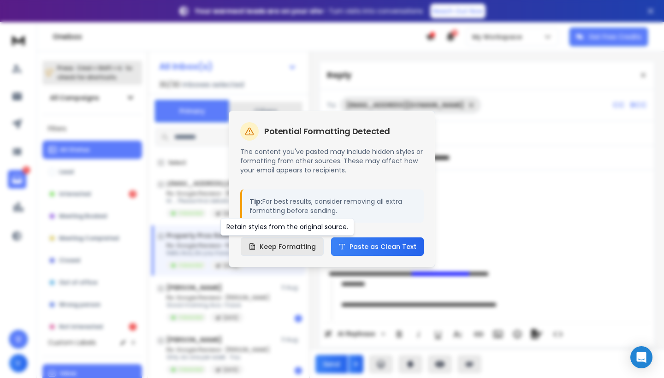
click at [307, 241] on button "Keep Formatting" at bounding box center [282, 247] width 83 height 18
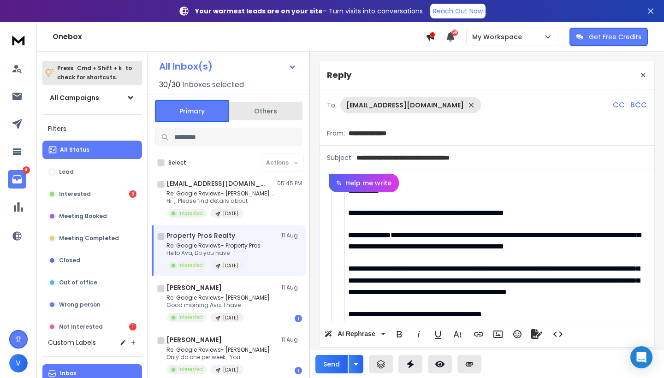
scroll to position [332, 0]
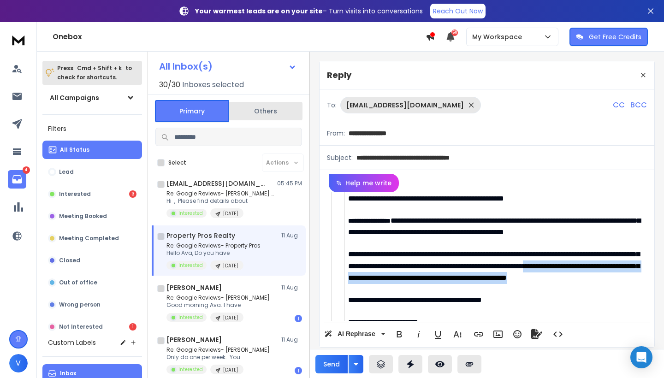
drag, startPoint x: 422, startPoint y: 275, endPoint x: 515, endPoint y: 290, distance: 93.9
click at [515, 284] on div "**********" at bounding box center [495, 267] width 294 height 36
copy span "**********"
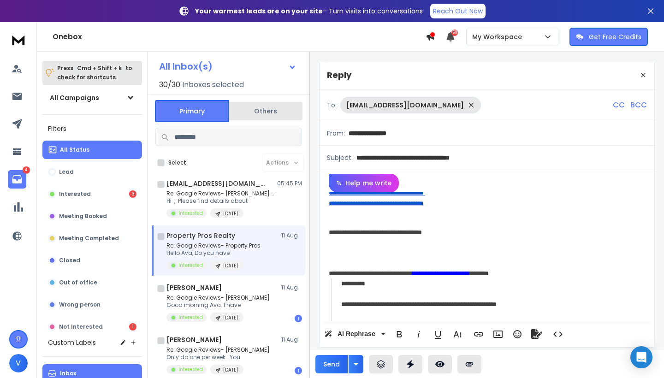
scroll to position [71, 0]
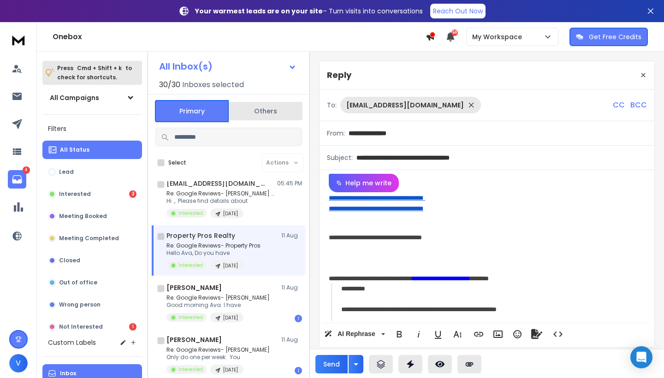
click at [451, 238] on div "**********" at bounding box center [482, 237] width 307 height 10
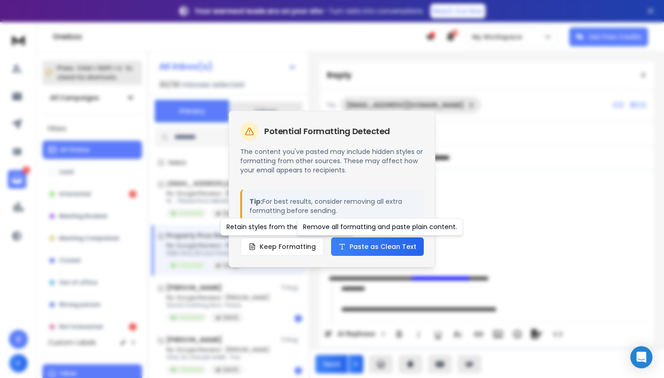
click at [378, 244] on button "Paste as Clean Text" at bounding box center [377, 247] width 93 height 18
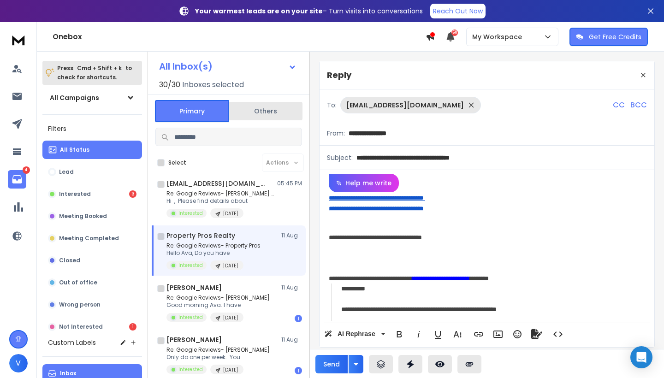
click at [457, 240] on div "**********" at bounding box center [482, 237] width 307 height 10
click at [393, 255] on div at bounding box center [486, 258] width 314 height 10
click at [464, 239] on div "**********" at bounding box center [482, 247] width 307 height 30
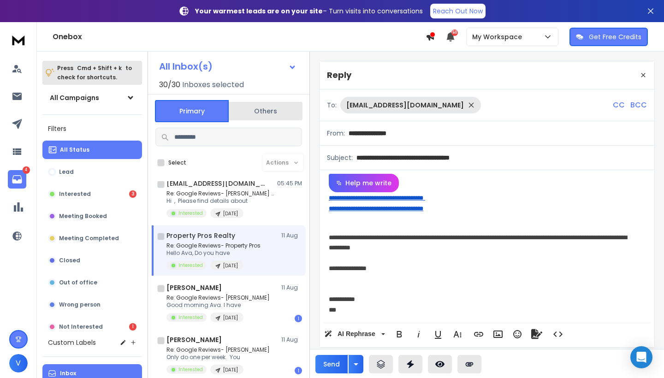
scroll to position [96, 0]
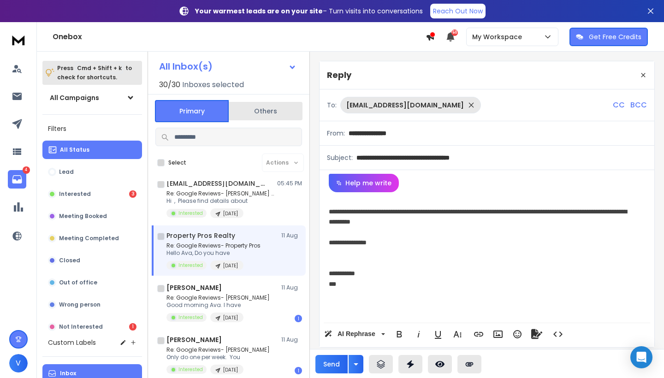
click at [332, 360] on button "Send" at bounding box center [331, 364] width 32 height 18
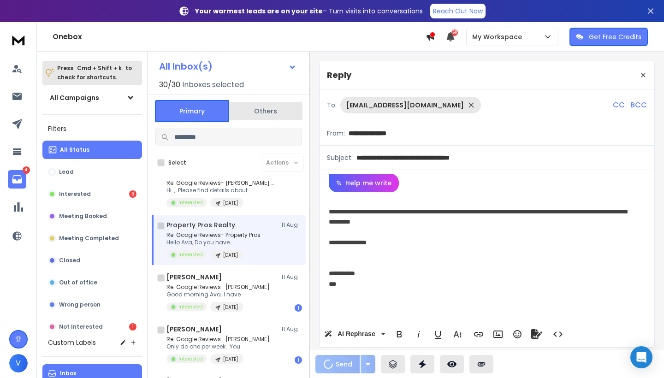
scroll to position [594, 0]
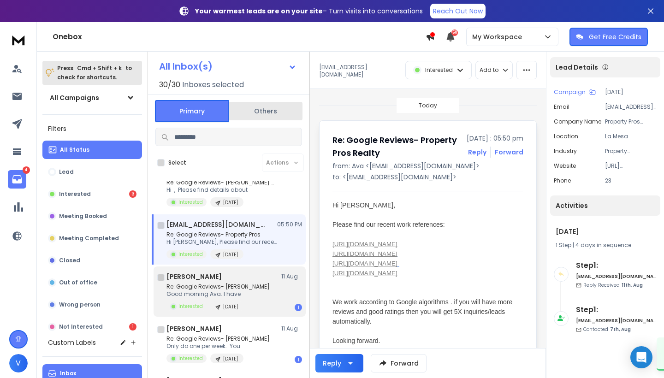
click at [222, 287] on p "Re: Google Reviews- [PERSON_NAME]" at bounding box center [218, 286] width 103 height 7
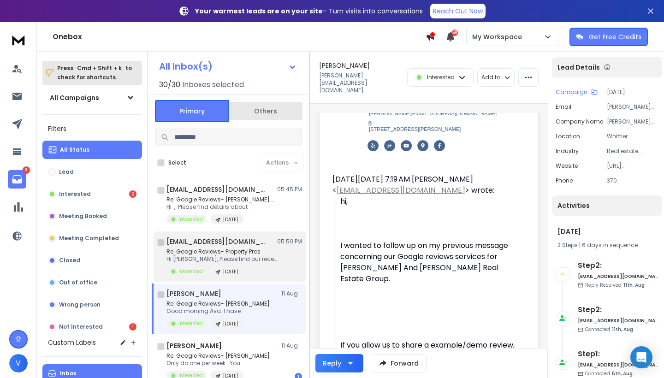
scroll to position [577, 0]
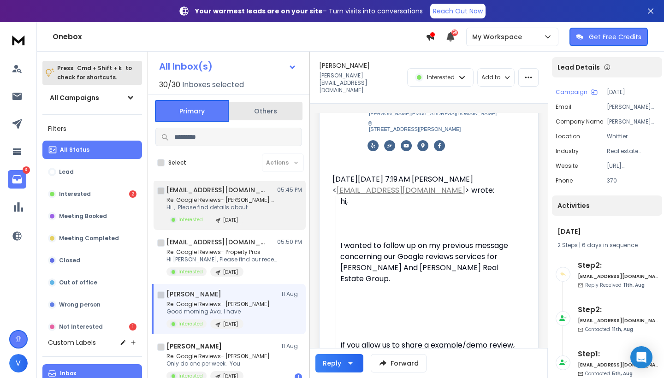
click at [246, 209] on p "Hi , Please find details about" at bounding box center [222, 207] width 111 height 7
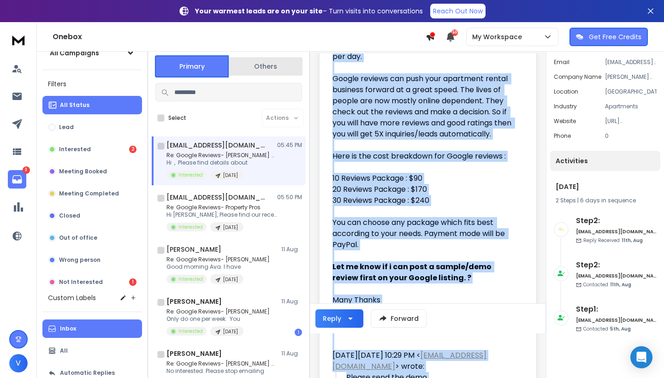
scroll to position [232, 0]
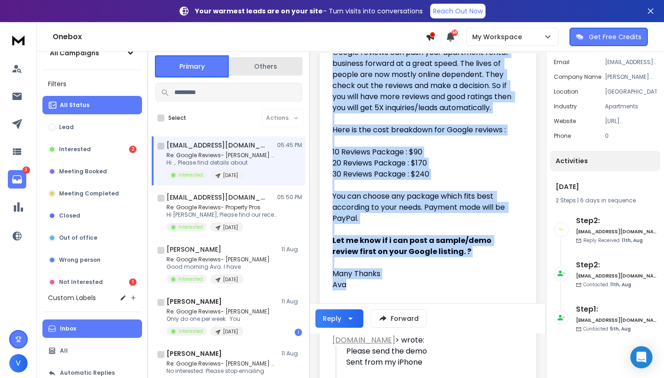
drag, startPoint x: 334, startPoint y: 219, endPoint x: 405, endPoint y: 273, distance: 89.5
copy div "Hi , Please find details about our Google reviews services : How it will work: …"
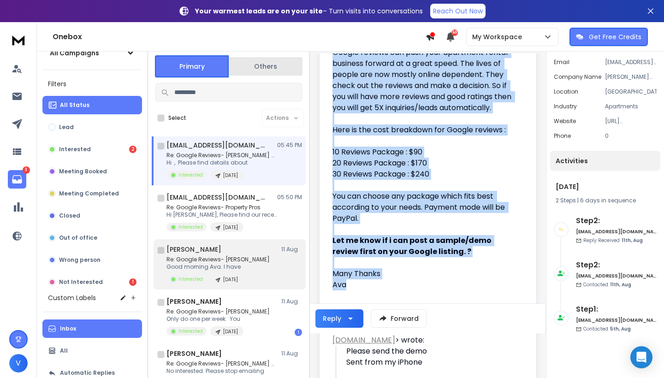
click at [212, 256] on p "Re: Google Reviews- [PERSON_NAME]" at bounding box center [218, 259] width 103 height 7
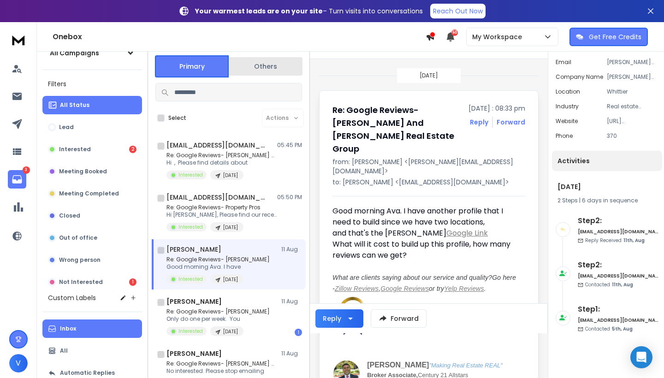
scroll to position [0, 0]
click at [446, 228] on link "Google Link" at bounding box center [467, 233] width 42 height 11
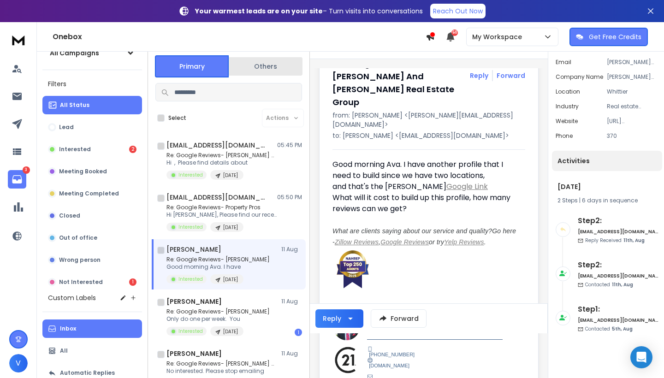
scroll to position [56, 0]
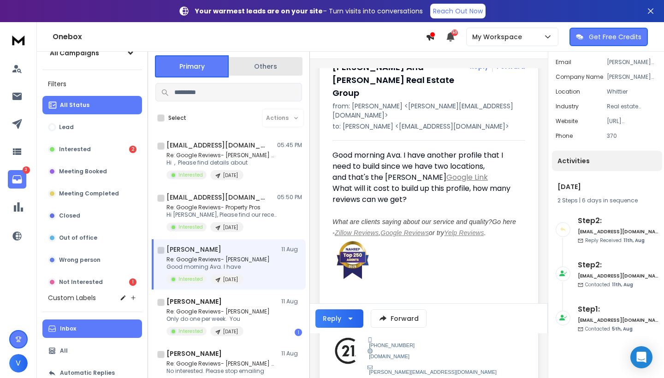
click at [332, 314] on div "Reply" at bounding box center [332, 318] width 18 height 9
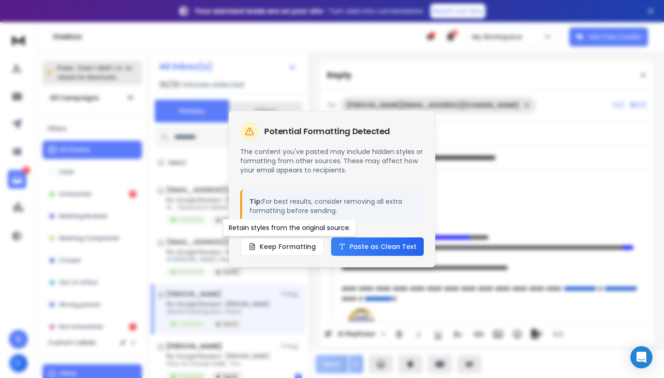
scroll to position [0, 0]
click at [291, 243] on button "Keep Formatting" at bounding box center [282, 247] width 83 height 18
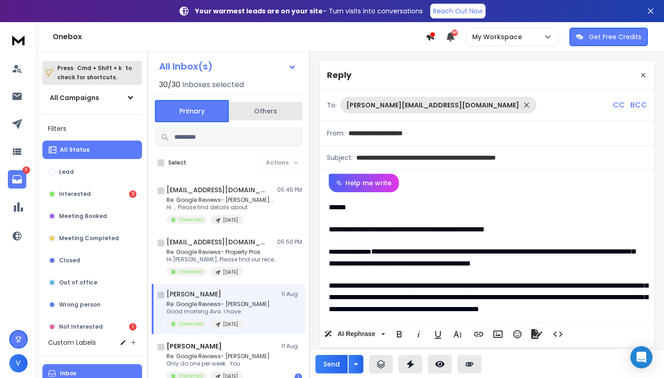
click at [339, 207] on span "*****" at bounding box center [338, 207] width 18 height 7
click at [394, 209] on div "**********" at bounding box center [487, 208] width 316 height 12
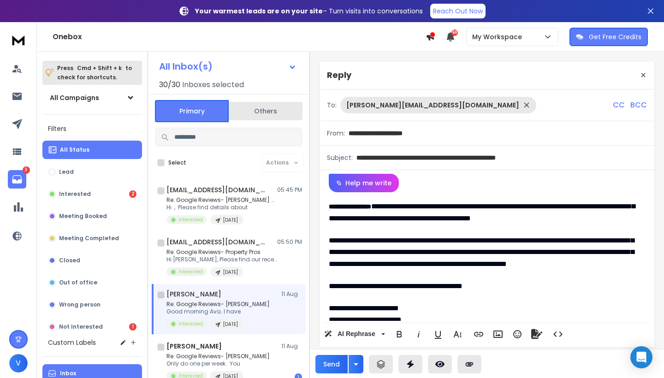
scroll to position [83, 0]
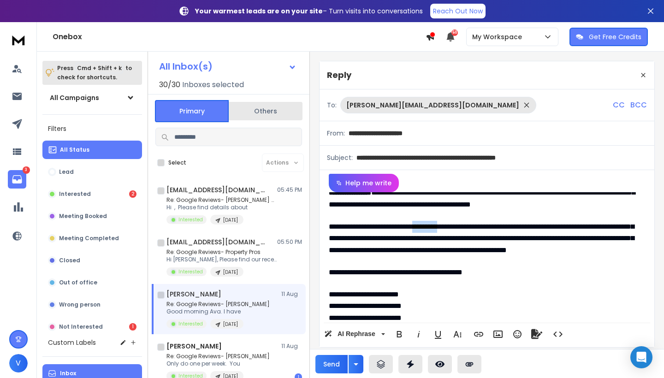
drag, startPoint x: 483, startPoint y: 226, endPoint x: 445, endPoint y: 228, distance: 37.9
click at [445, 228] on span "**********" at bounding box center [481, 238] width 305 height 30
drag, startPoint x: 506, startPoint y: 226, endPoint x: 444, endPoint y: 228, distance: 62.3
click at [444, 228] on span "**********" at bounding box center [481, 238] width 305 height 30
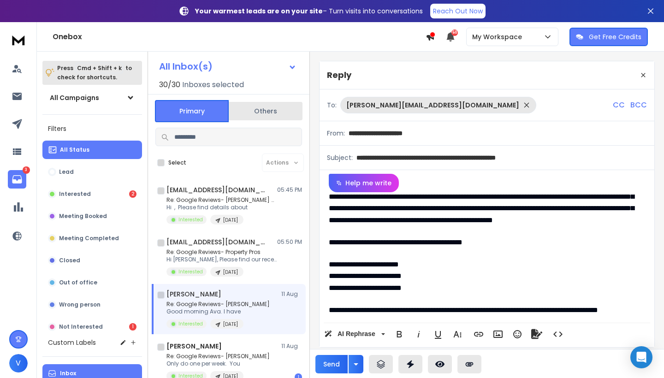
scroll to position [124, 0]
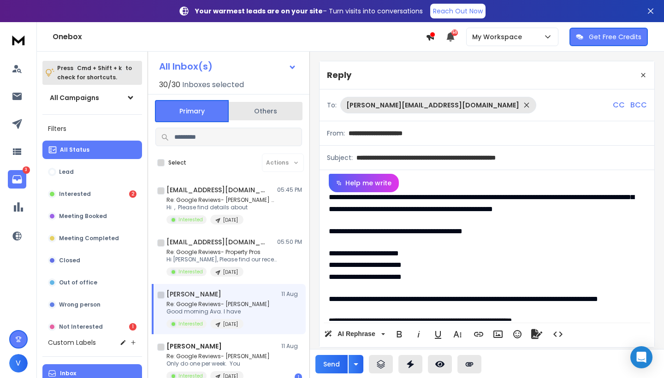
click at [427, 260] on div "**********" at bounding box center [486, 254] width 314 height 12
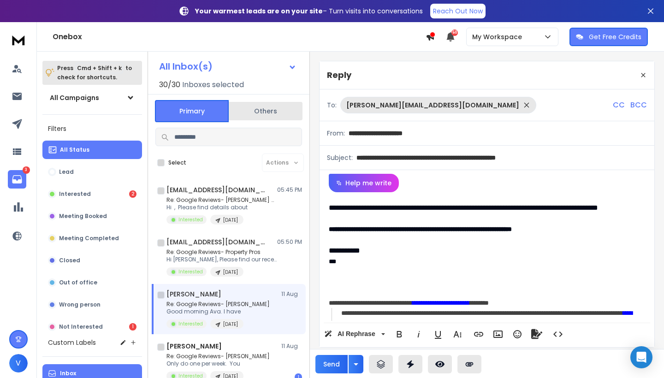
scroll to position [216, 0]
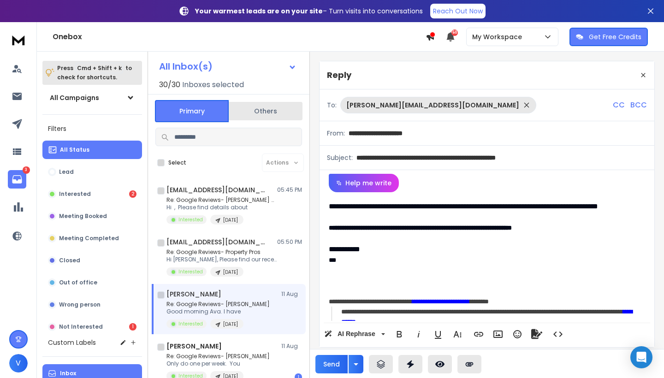
click at [330, 363] on button "Send" at bounding box center [331, 364] width 32 height 18
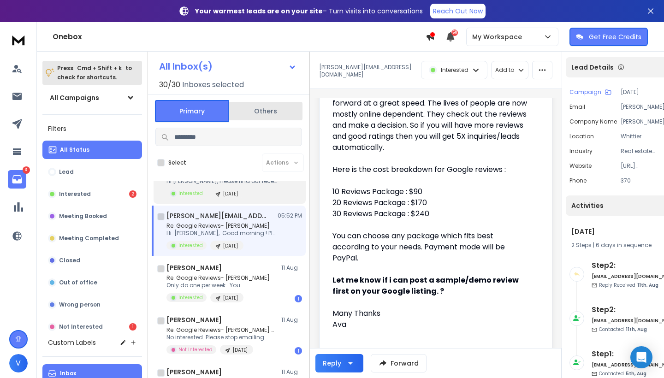
scroll to position [655, 0]
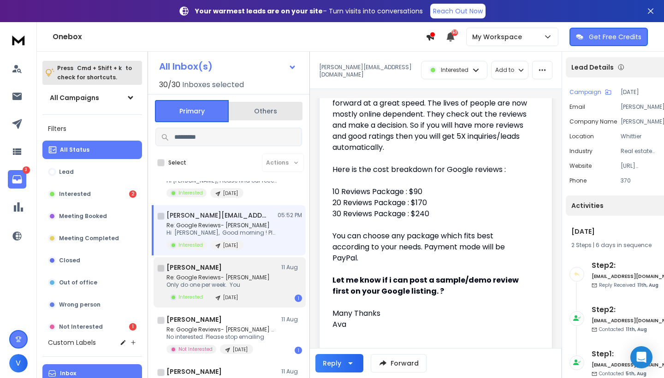
click at [222, 266] on h1 "Ravindra Gandhe" at bounding box center [194, 267] width 55 height 9
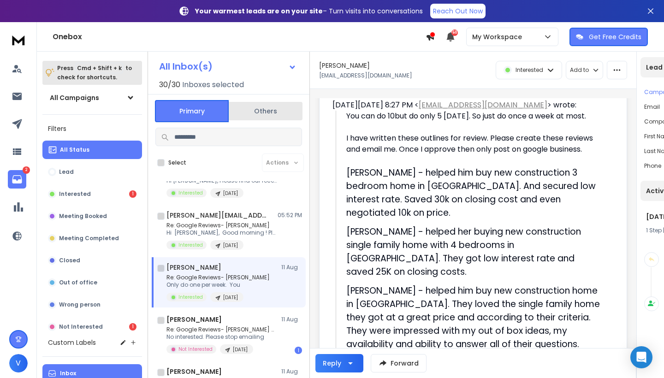
scroll to position [468, 0]
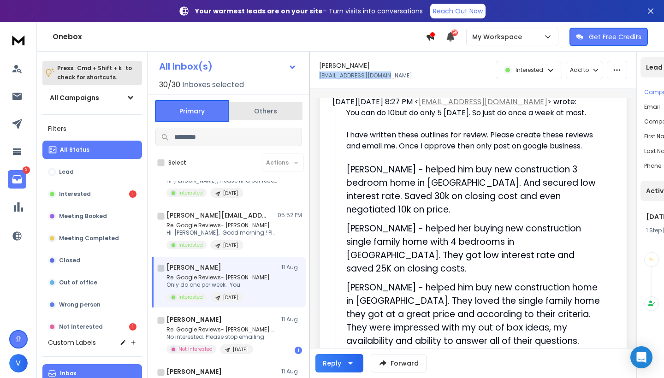
drag, startPoint x: 393, startPoint y: 77, endPoint x: 318, endPoint y: 79, distance: 75.7
click at [318, 79] on div "Ravindra Gandhe Ravindra Gandhe ravindra@calihomez.com Interested Add to Intere…" at bounding box center [473, 70] width 327 height 37
copy p "[EMAIL_ADDRESS][DOMAIN_NAME]"
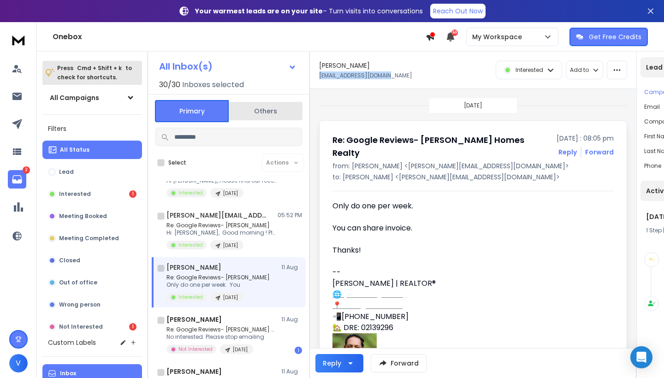
scroll to position [0, 0]
drag, startPoint x: 421, startPoint y: 138, endPoint x: 451, endPoint y: 152, distance: 33.0
click at [451, 152] on h1 "Re: Google Reviews- Ravindra Gandhe - Cali Homes Realty" at bounding box center [442, 147] width 219 height 26
copy h1 "Ravindra Gandhe - Cali Homes Realty"
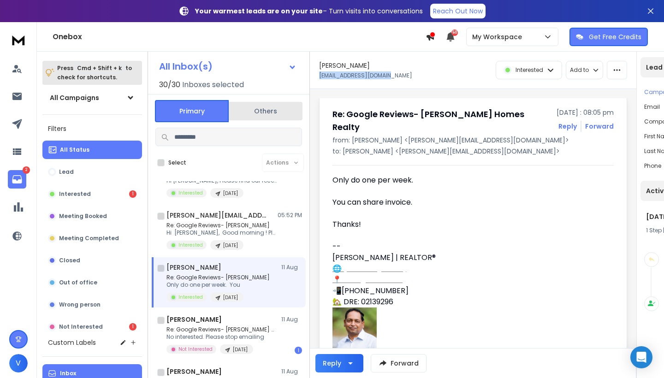
scroll to position [25, 0]
click at [329, 365] on div "Reply" at bounding box center [332, 363] width 18 height 9
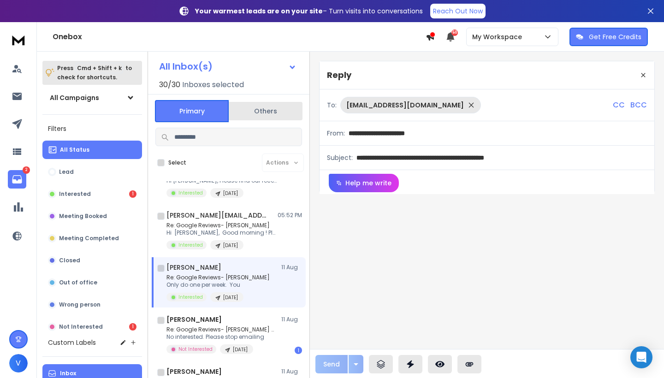
scroll to position [0, 0]
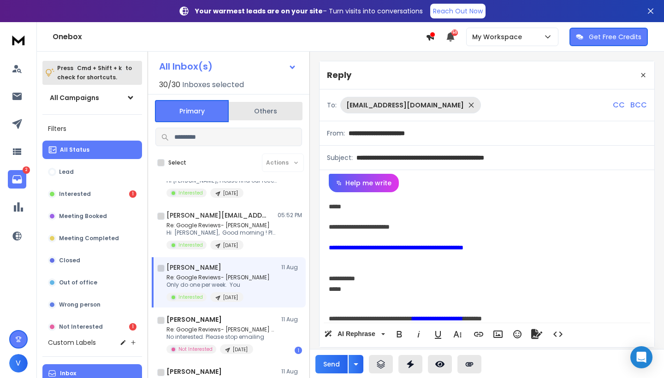
click at [399, 228] on div "**********" at bounding box center [486, 257] width 314 height 71
click at [327, 226] on div "**********" at bounding box center [487, 256] width 335 height 129
click at [336, 267] on div "**********" at bounding box center [486, 257] width 314 height 71
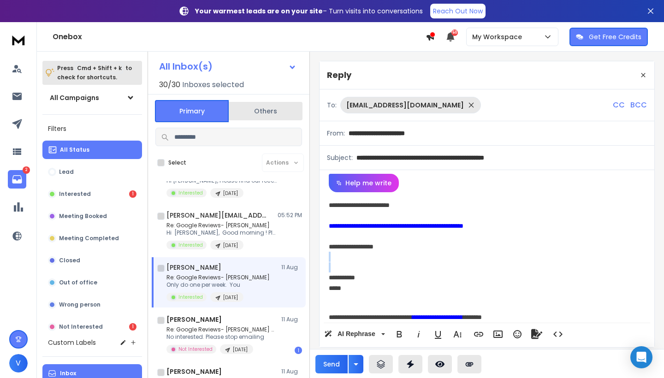
click at [327, 365] on button "Send" at bounding box center [331, 364] width 32 height 18
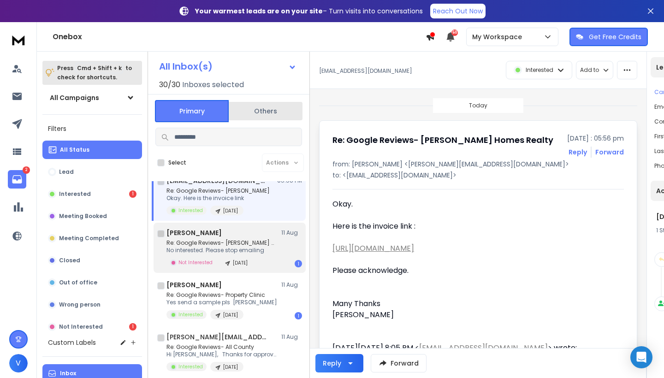
scroll to position [743, 0]
click at [251, 246] on p "Re: Google Reviews- [PERSON_NAME] Realty" at bounding box center [222, 242] width 111 height 7
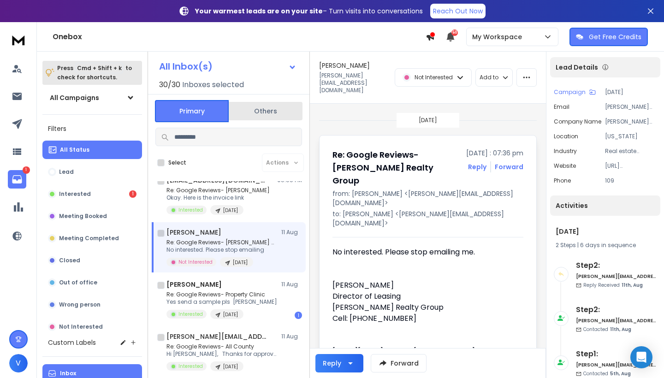
scroll to position [762, 0]
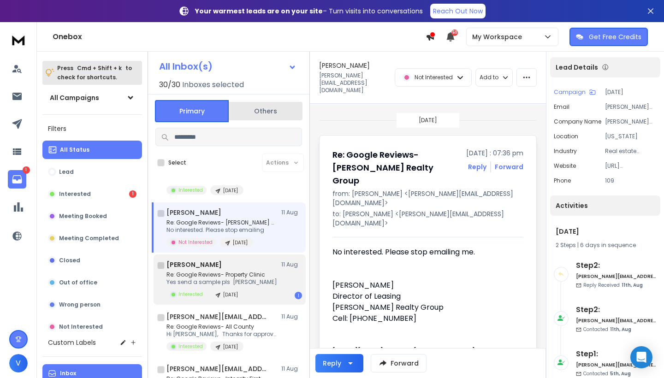
click at [259, 269] on div "Travis Wade 11 Aug" at bounding box center [235, 264] width 136 height 9
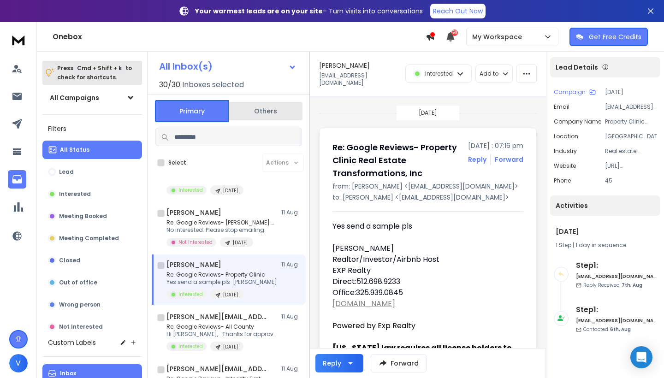
scroll to position [0, 0]
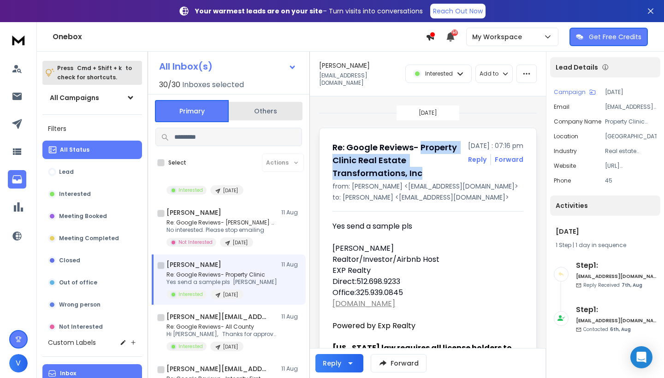
drag, startPoint x: 422, startPoint y: 141, endPoint x: 423, endPoint y: 164, distance: 23.1
click at [423, 164] on h1 "Re: Google Reviews- Property Clinic Real Estate Transformations, Inc" at bounding box center [398, 160] width 130 height 39
copy h1 "Property Clinic Real Estate Transformations, Inc"
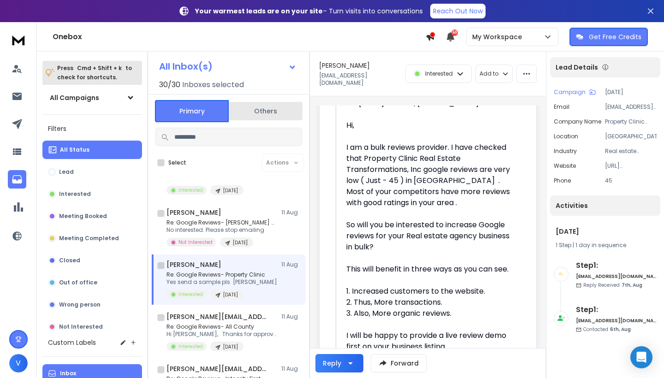
scroll to position [945, 0]
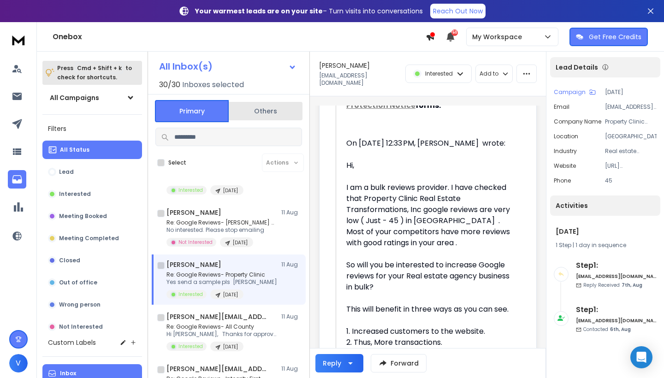
drag, startPoint x: 405, startPoint y: 76, endPoint x: 318, endPoint y: 79, distance: 87.7
click at [318, 79] on div "Travis Wade Travis Wade travisw@propertyclinicret.com Interested Add to Interes…" at bounding box center [428, 74] width 236 height 45
copy p "[EMAIL_ADDRESS][DOMAIN_NAME]"
click at [17, 180] on icon at bounding box center [17, 179] width 11 height 11
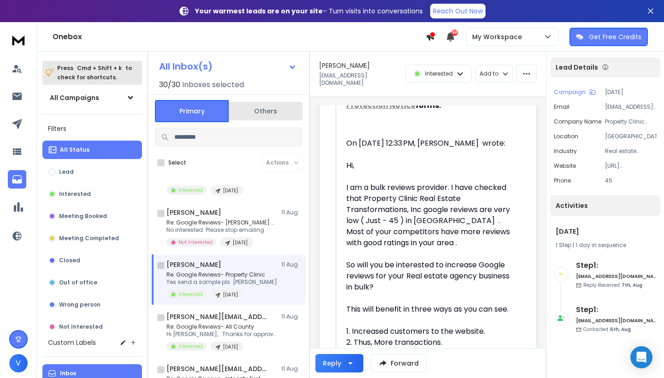
click at [17, 180] on icon at bounding box center [17, 179] width 11 height 11
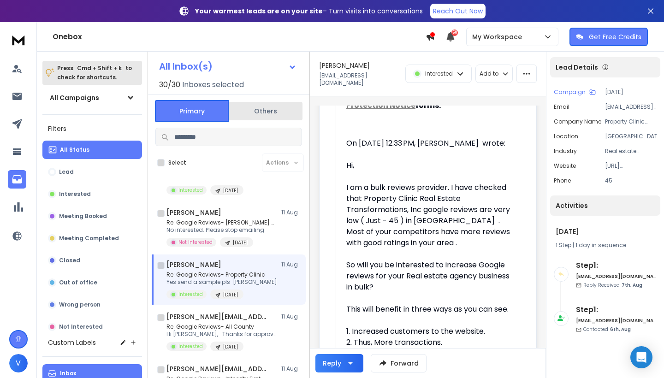
click at [17, 180] on icon at bounding box center [17, 179] width 11 height 11
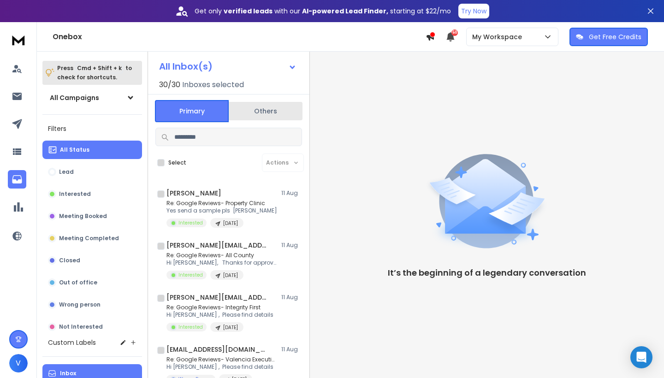
scroll to position [835, 0]
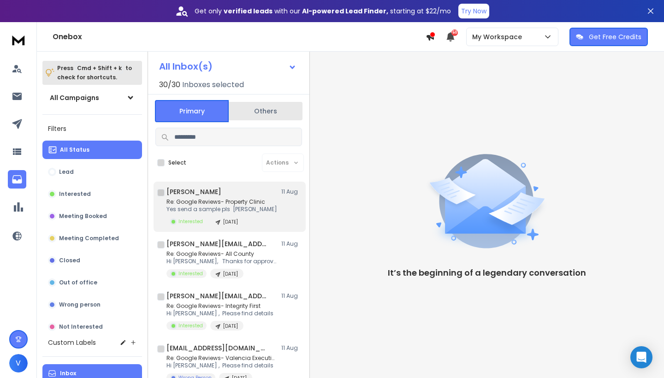
click at [260, 207] on p "Yes send a sample pls [PERSON_NAME]" at bounding box center [222, 209] width 111 height 7
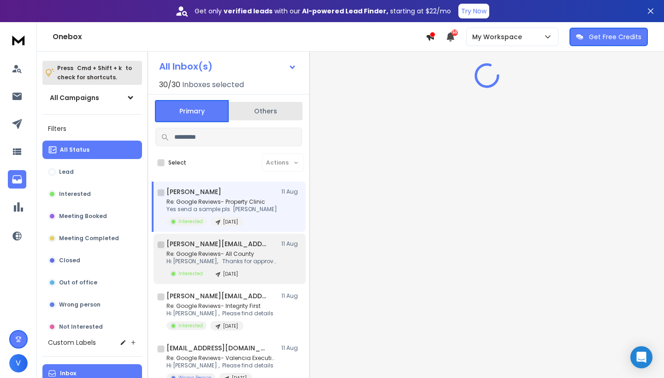
click at [249, 261] on p "Hi [PERSON_NAME], Thanks for approving 10" at bounding box center [222, 261] width 111 height 7
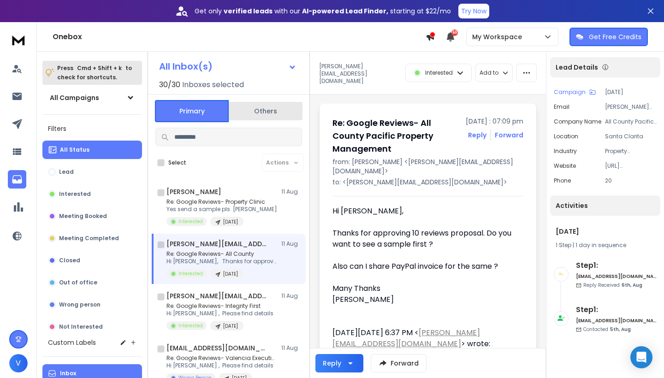
scroll to position [38, 0]
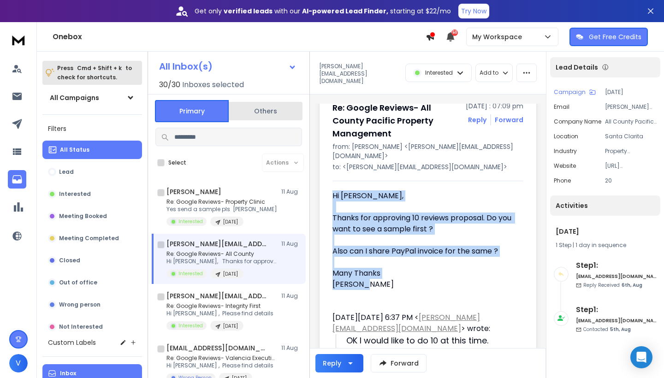
drag, startPoint x: 331, startPoint y: 179, endPoint x: 372, endPoint y: 268, distance: 98.0
copy div "Hi [PERSON_NAME], Thanks for approving 10 reviews proposal. Do you want to see …"
click at [327, 366] on div "Reply" at bounding box center [332, 363] width 18 height 9
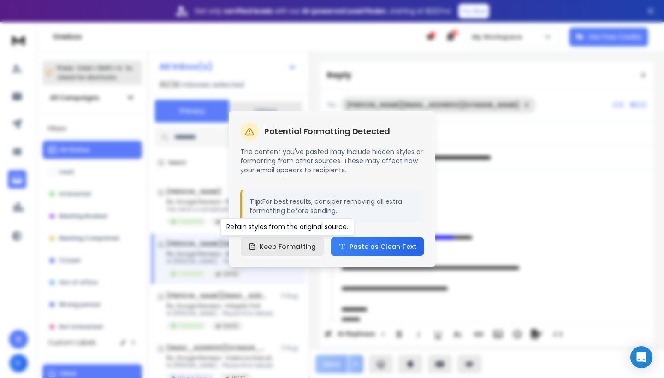
click at [285, 244] on button "Keep Formatting" at bounding box center [282, 247] width 83 height 18
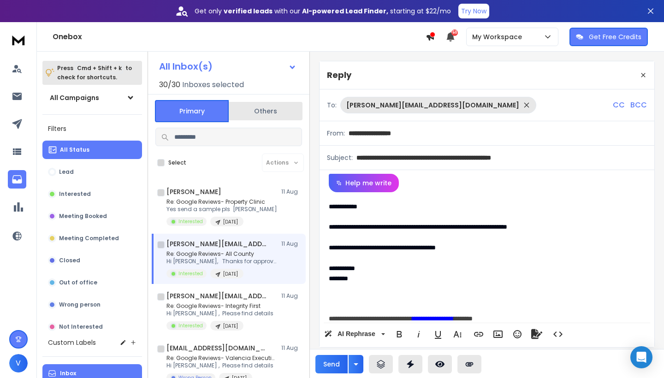
click at [377, 212] on div "**********" at bounding box center [486, 212] width 314 height 20
drag, startPoint x: 462, startPoint y: 226, endPoint x: 330, endPoint y: 229, distance: 131.9
click at [330, 229] on div "**********" at bounding box center [486, 252] width 314 height 61
click at [492, 262] on div "**********" at bounding box center [486, 252] width 314 height 61
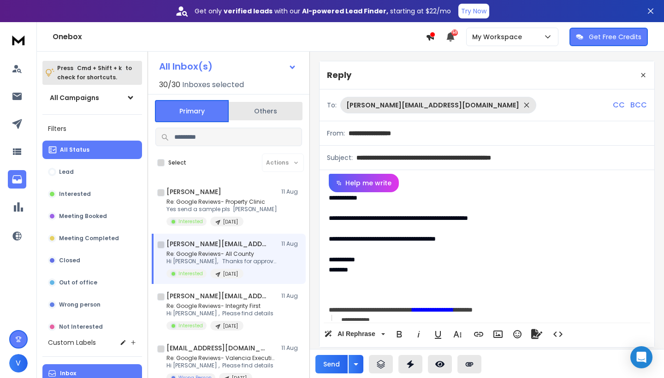
scroll to position [10, 0]
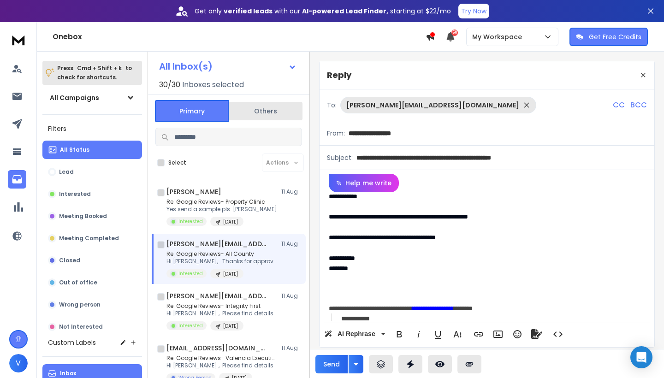
click at [329, 368] on button "Send" at bounding box center [331, 364] width 32 height 18
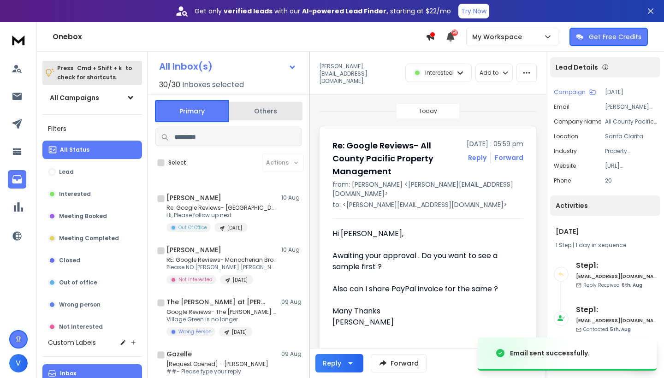
scroll to position [1301, 0]
